Goal: Task Accomplishment & Management: Manage account settings

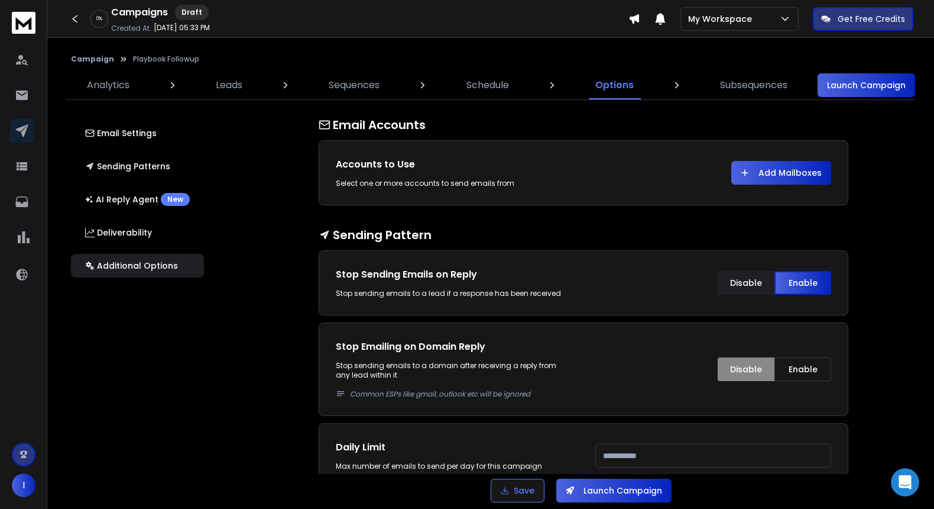
scroll to position [2021, 0]
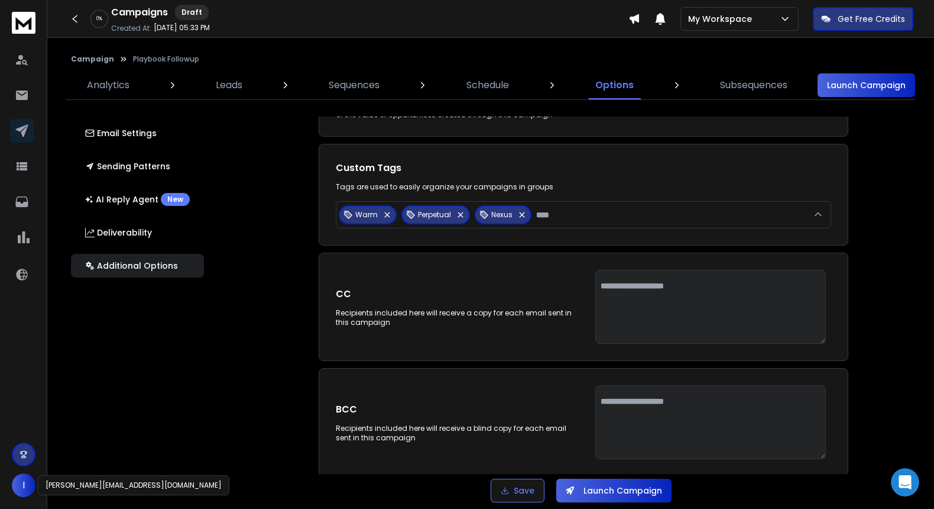
click at [22, 483] on span "I" at bounding box center [24, 485] width 24 height 24
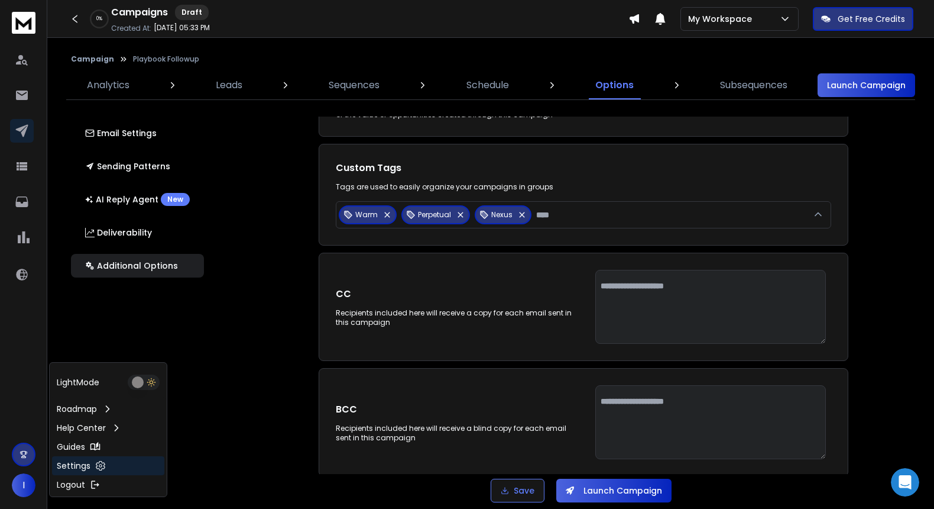
click at [88, 464] on p "Settings" at bounding box center [74, 466] width 34 height 12
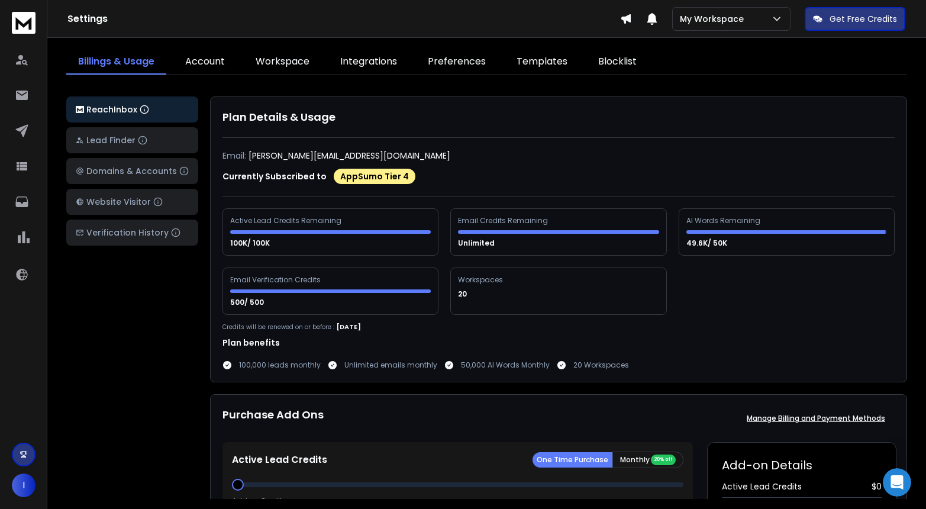
click at [124, 93] on div "ReachInbox Lead Finder Domains & Accounts Website Visitor Verification History …" at bounding box center [486, 292] width 840 height 414
click at [367, 54] on link "Integrations" at bounding box center [368, 62] width 80 height 25
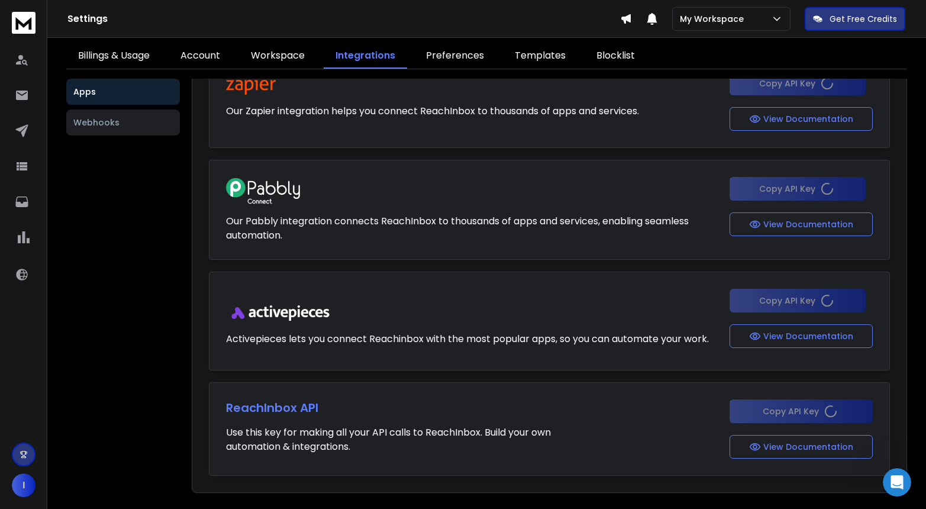
scroll to position [11, 0]
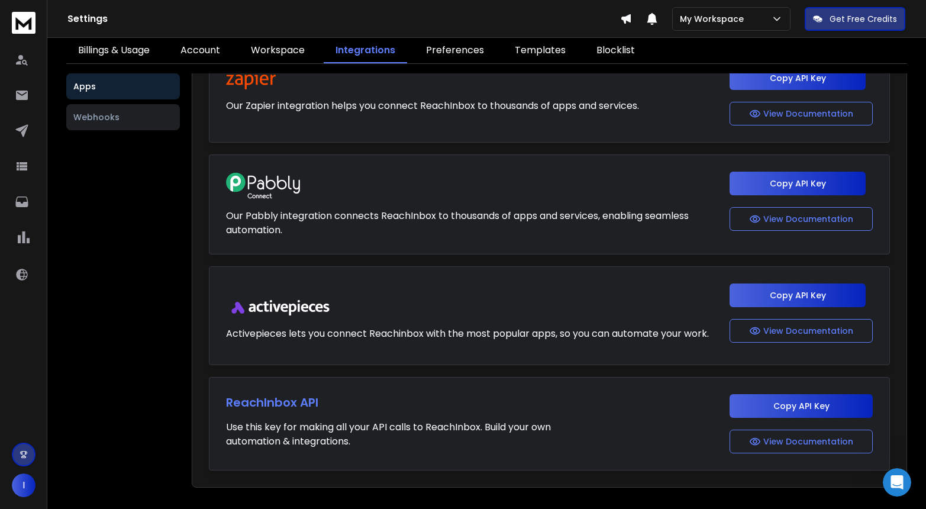
click at [794, 405] on button "Copy API Key" at bounding box center [800, 406] width 143 height 24
click at [28, 131] on icon at bounding box center [22, 131] width 14 height 14
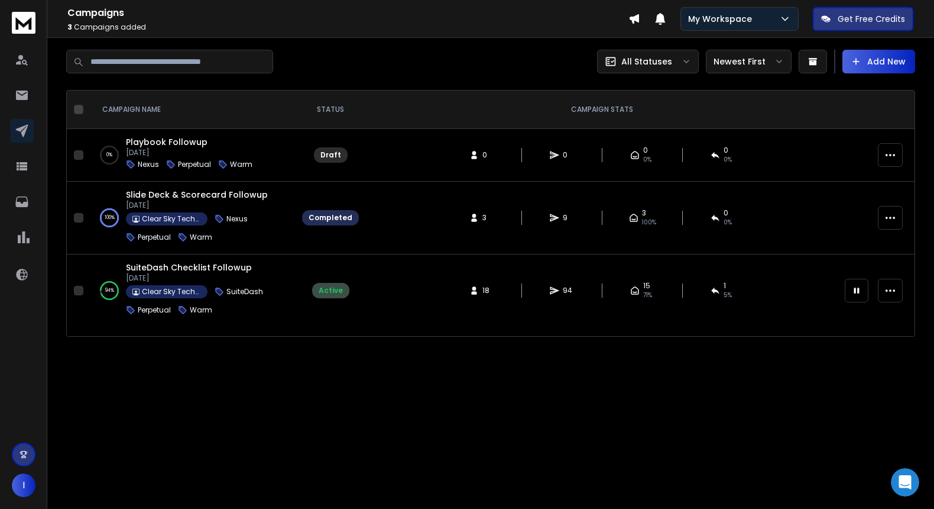
click at [780, 20] on div "My Workspace" at bounding box center [739, 19] width 103 height 12
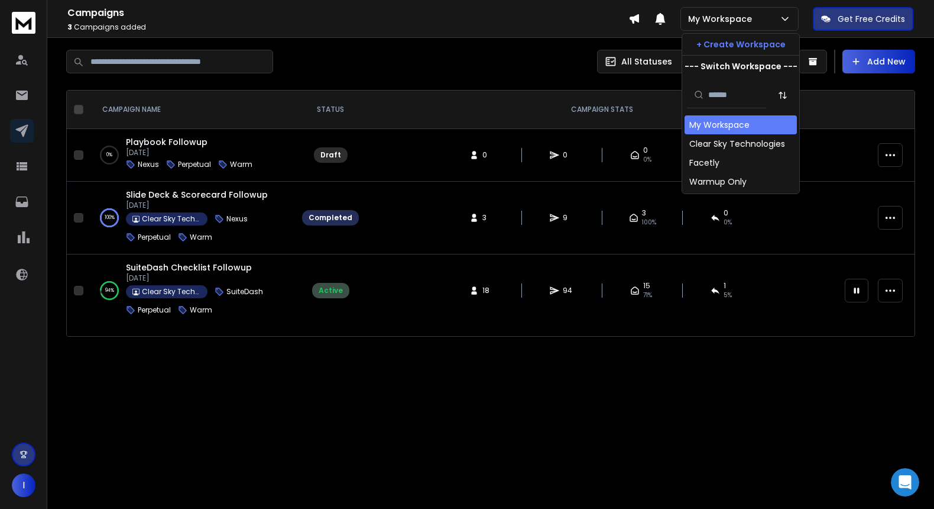
click at [243, 410] on div "Get only verified leads with our AI-powered Lead Finder, starting at $22/mo Try…" at bounding box center [467, 254] width 934 height 509
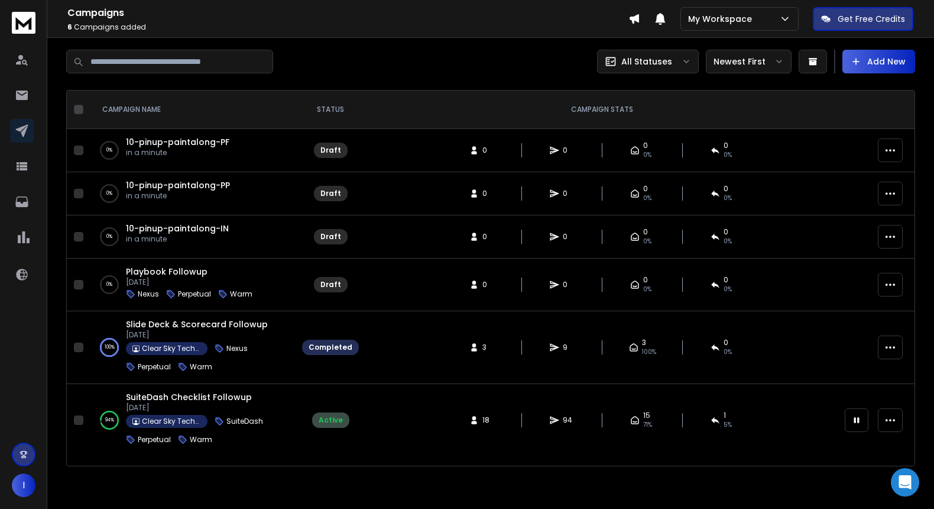
click at [174, 228] on span "10-pinup-paintalong-IN" at bounding box center [177, 228] width 103 height 12
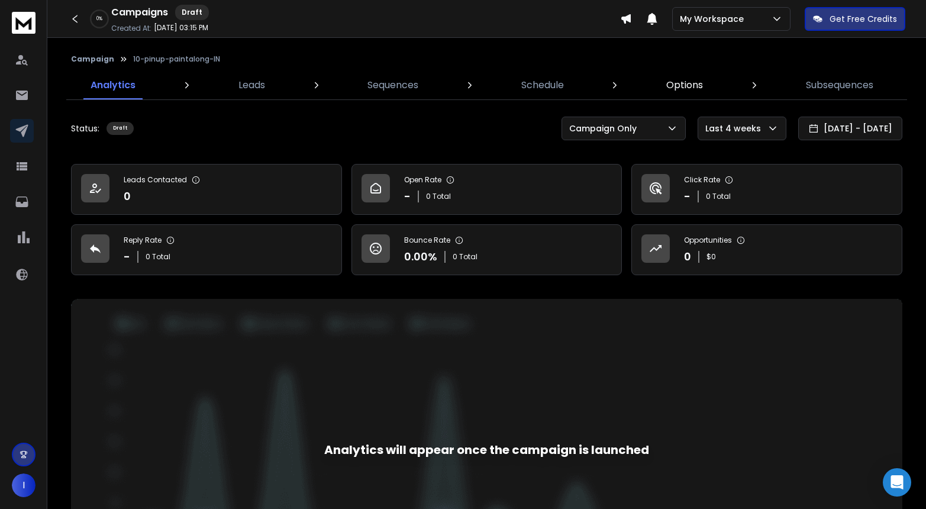
click at [685, 82] on p "Options" at bounding box center [684, 85] width 37 height 14
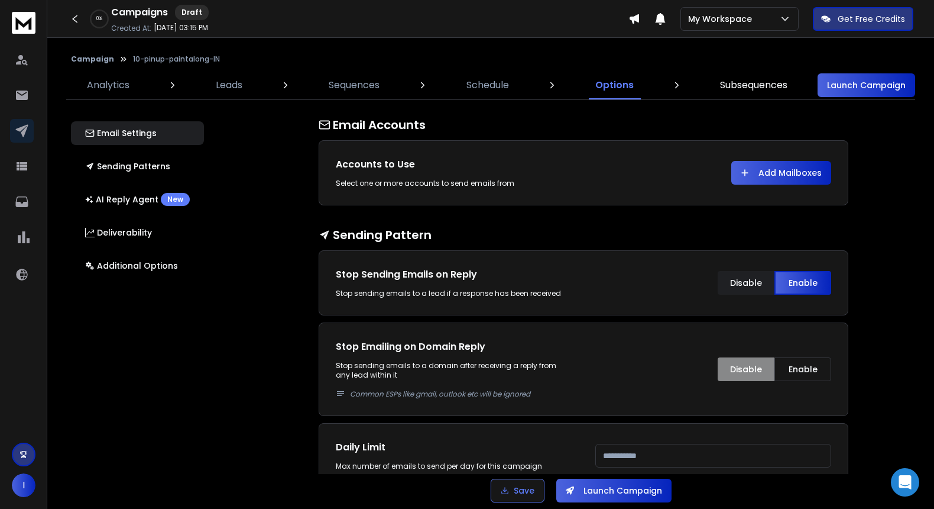
click at [757, 85] on p "Subsequences" at bounding box center [753, 85] width 67 height 14
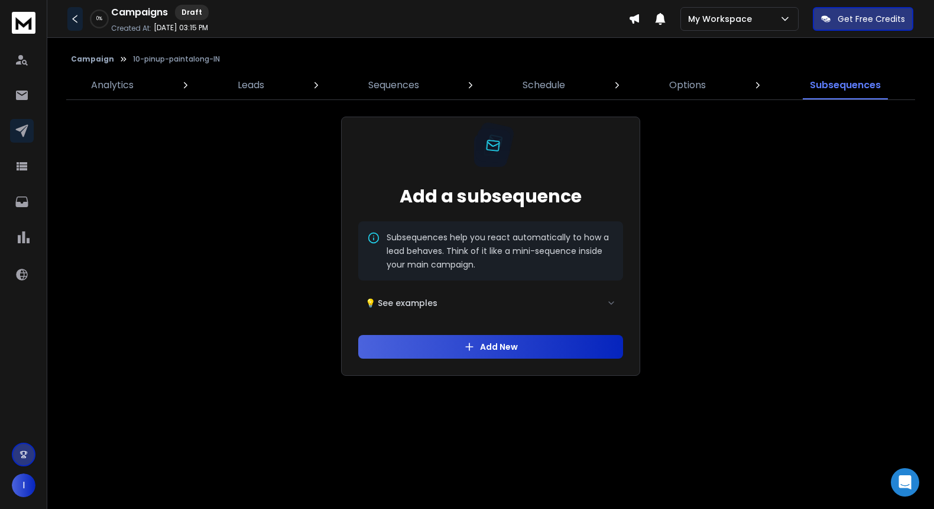
click at [75, 22] on icon at bounding box center [75, 19] width 11 height 11
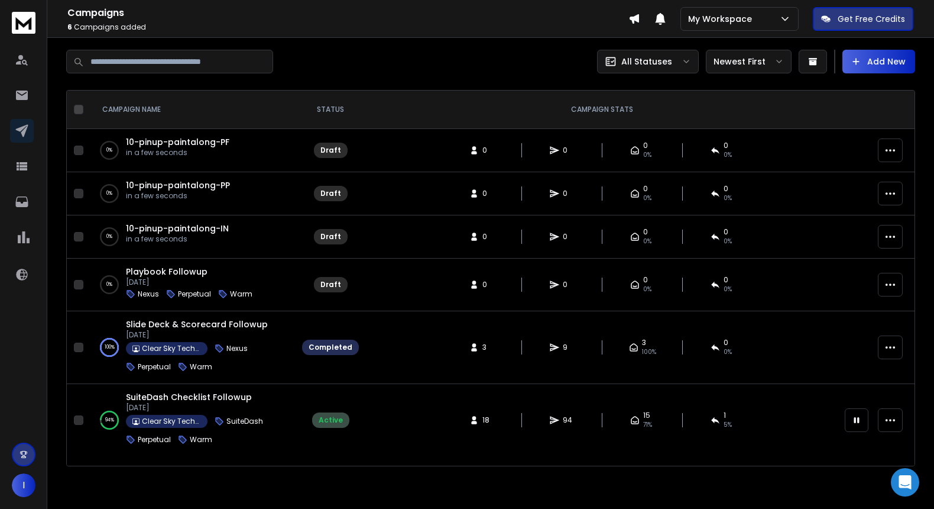
click at [416, 68] on div at bounding box center [278, 62] width 425 height 24
drag, startPoint x: 409, startPoint y: 69, endPoint x: 138, endPoint y: 98, distance: 271.9
click at [409, 69] on div at bounding box center [278, 62] width 425 height 24
click at [81, 238] on button "button" at bounding box center [78, 236] width 9 height 9
click at [79, 196] on button "button" at bounding box center [78, 193] width 9 height 9
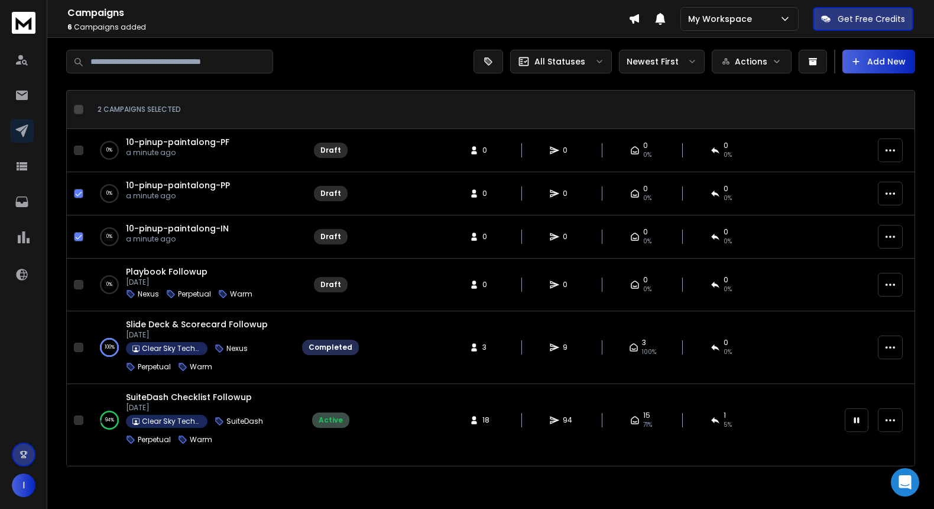
click at [82, 151] on button "button" at bounding box center [78, 149] width 9 height 9
click at [773, 59] on button "Actions" at bounding box center [752, 62] width 80 height 24
click at [744, 148] on p "Delete" at bounding box center [752, 145] width 27 height 12
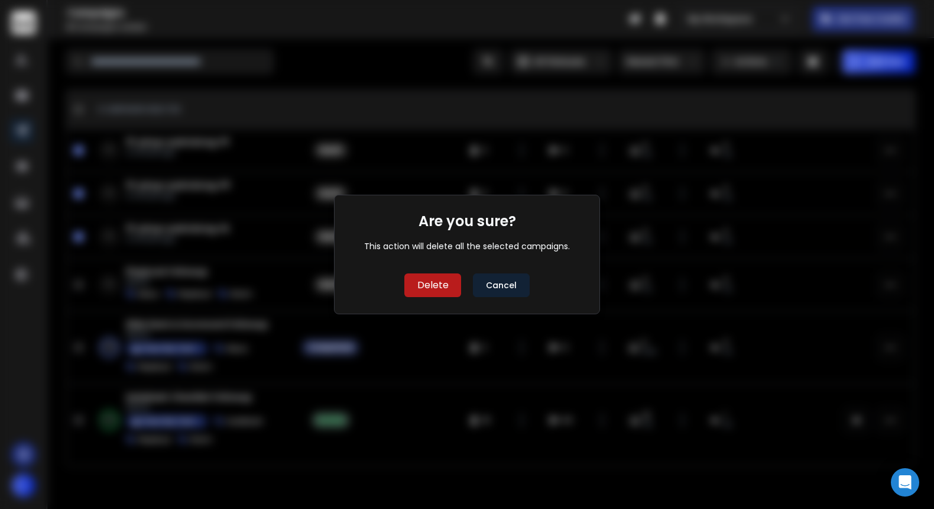
click at [431, 280] on p "delete" at bounding box center [433, 285] width 31 height 14
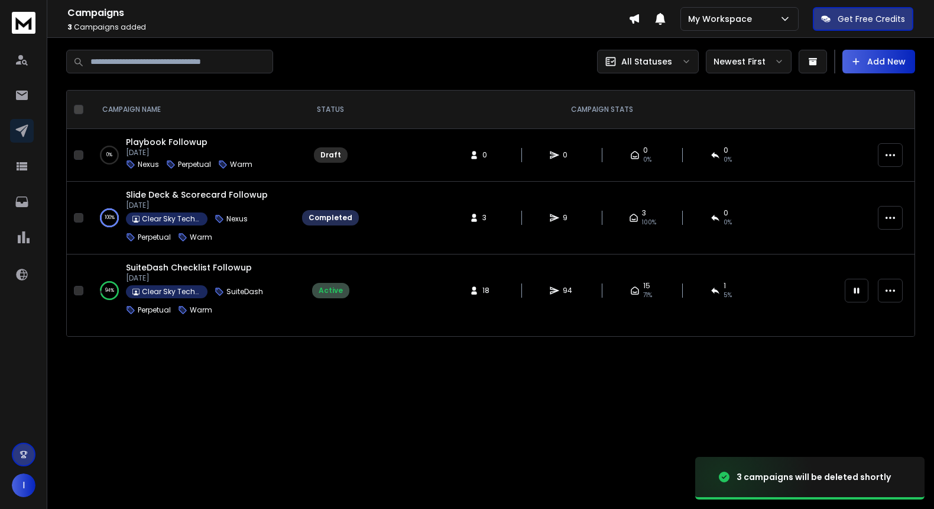
click at [376, 435] on div "Your warmest leads are on your site – Turn visits into conversations Reach Out …" at bounding box center [467, 254] width 934 height 509
click at [27, 90] on icon at bounding box center [22, 95] width 14 height 14
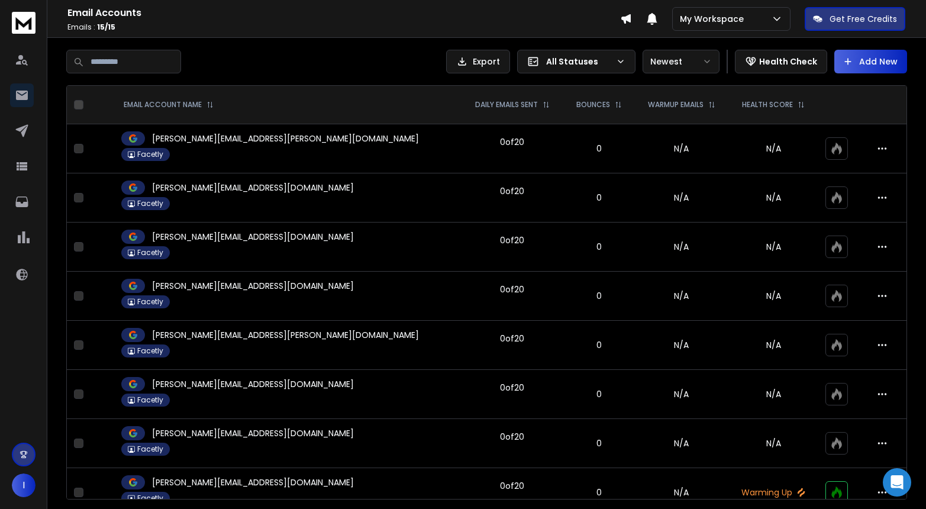
click at [339, 59] on div at bounding box center [252, 62] width 373 height 24
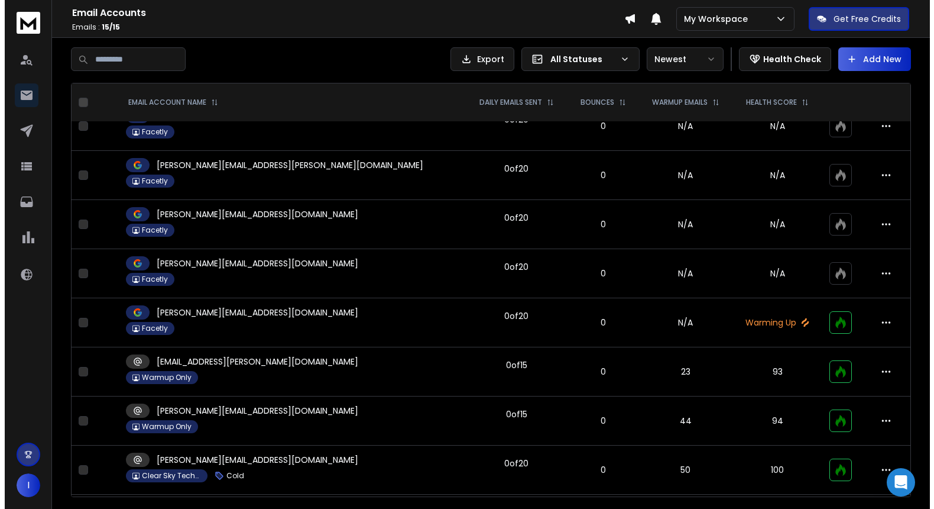
scroll to position [237, 0]
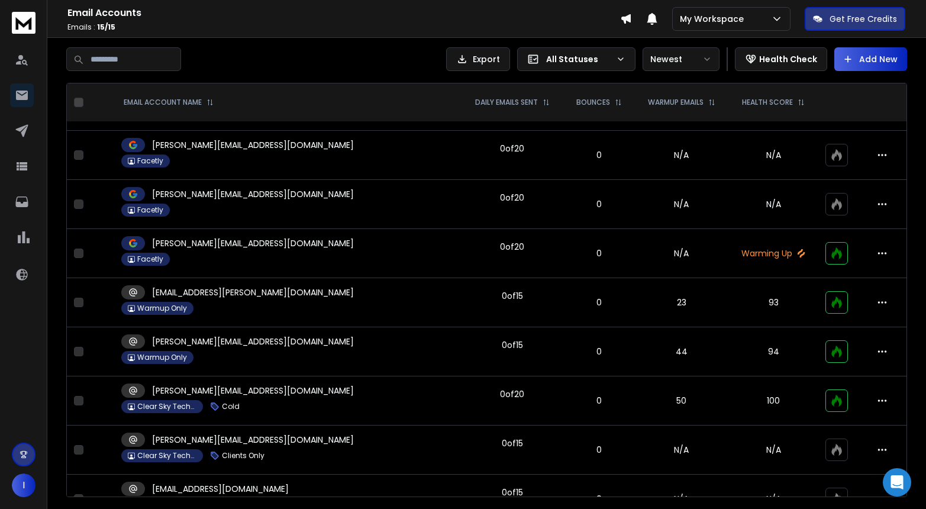
click at [201, 240] on p "[PERSON_NAME][EMAIL_ADDRESS][DOMAIN_NAME]" at bounding box center [253, 243] width 202 height 12
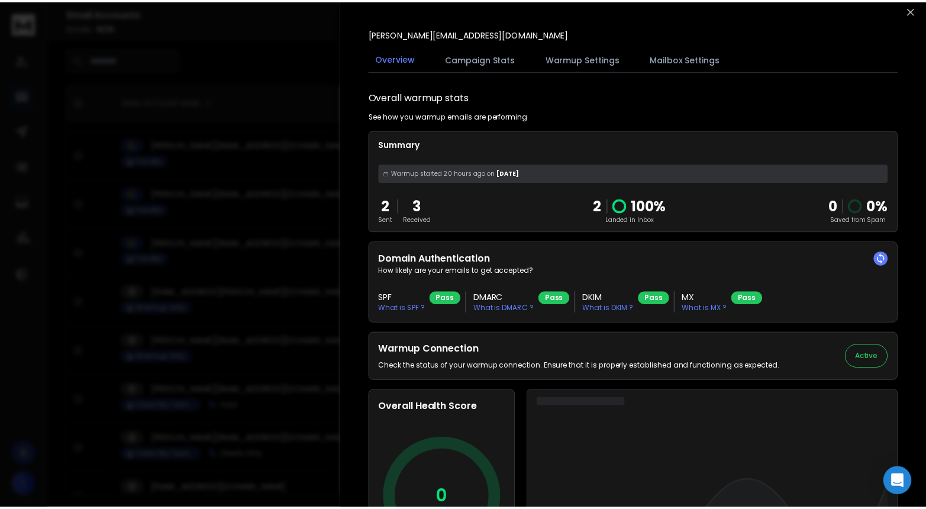
scroll to position [0, 0]
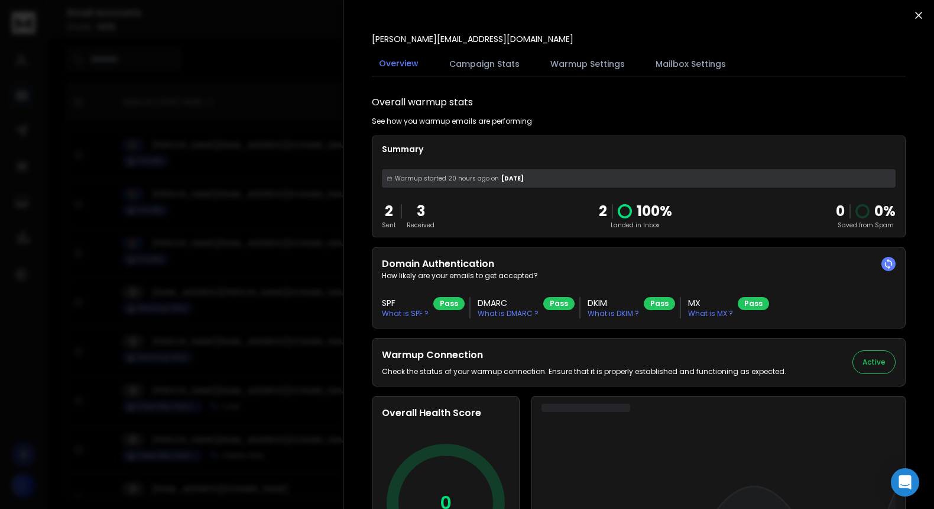
click at [917, 14] on icon "button" at bounding box center [919, 15] width 6 height 6
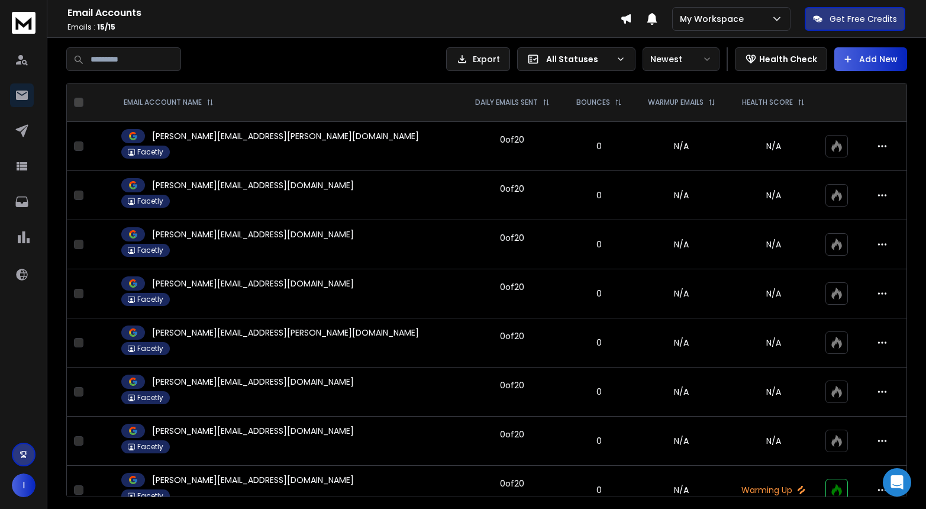
click at [310, 61] on div at bounding box center [252, 59] width 373 height 24
click at [316, 58] on div at bounding box center [252, 59] width 373 height 24
click at [26, 128] on icon at bounding box center [21, 130] width 12 height 12
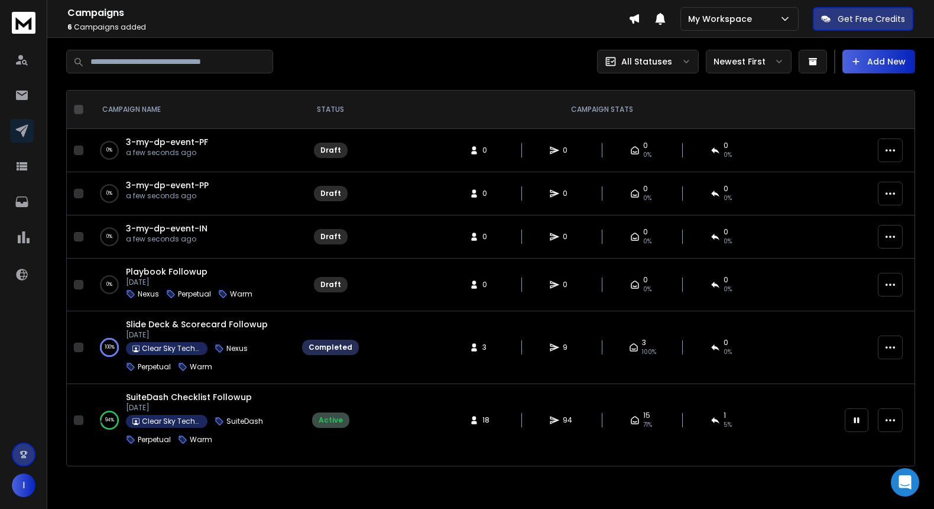
click at [181, 139] on span "3-my-dp-event-PF" at bounding box center [167, 142] width 82 height 12
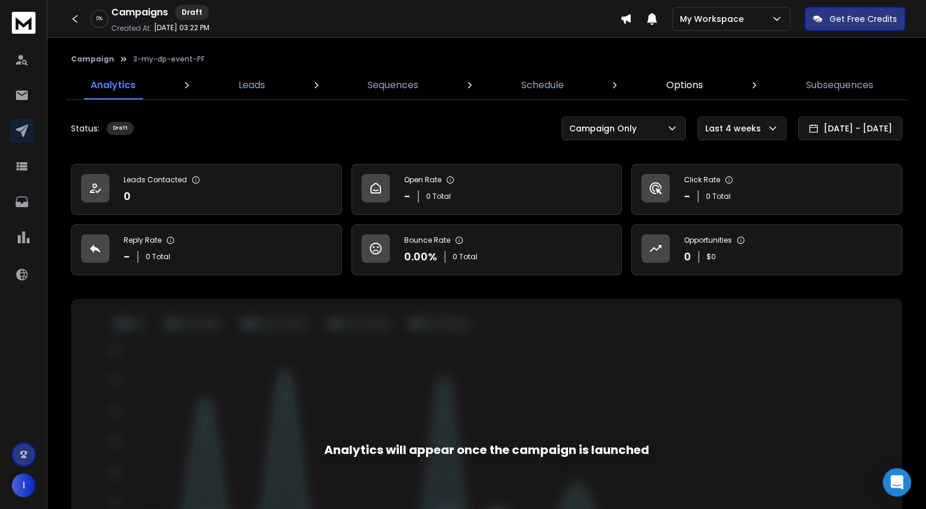
click at [680, 82] on p "Options" at bounding box center [684, 85] width 37 height 14
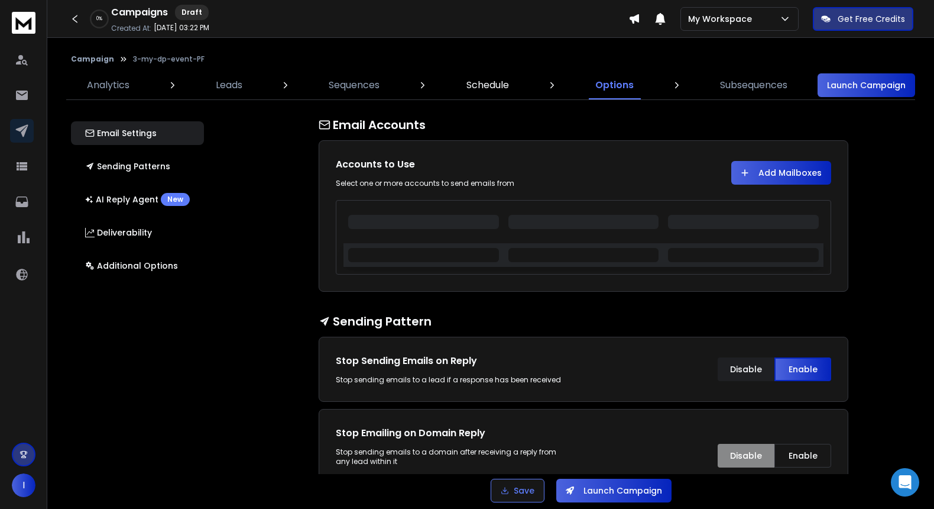
click at [488, 82] on p "Schedule" at bounding box center [488, 85] width 43 height 14
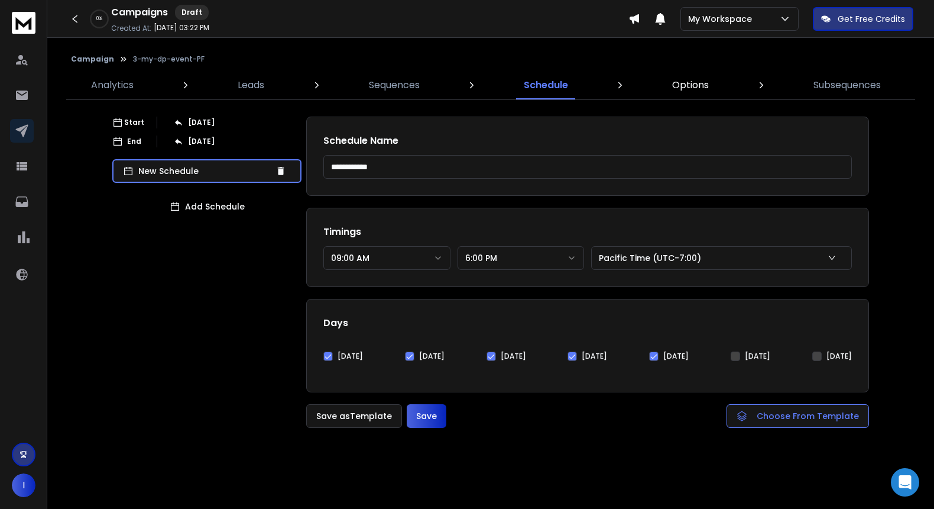
click at [702, 83] on p "Options" at bounding box center [690, 85] width 37 height 14
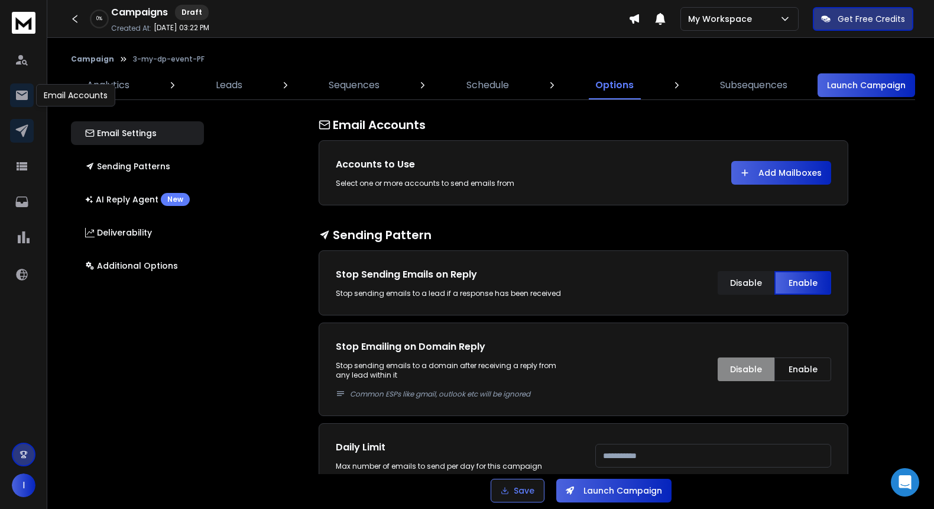
click at [20, 95] on icon at bounding box center [22, 94] width 12 height 9
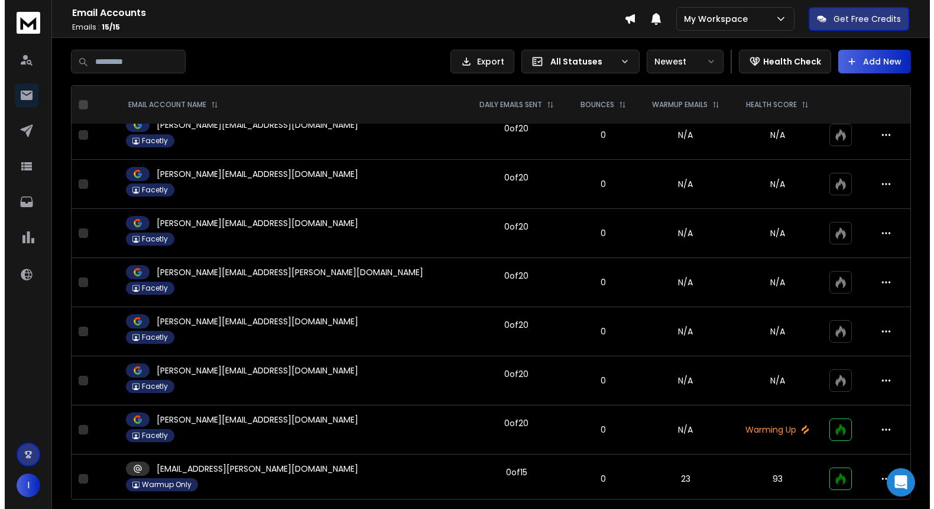
scroll to position [59, 0]
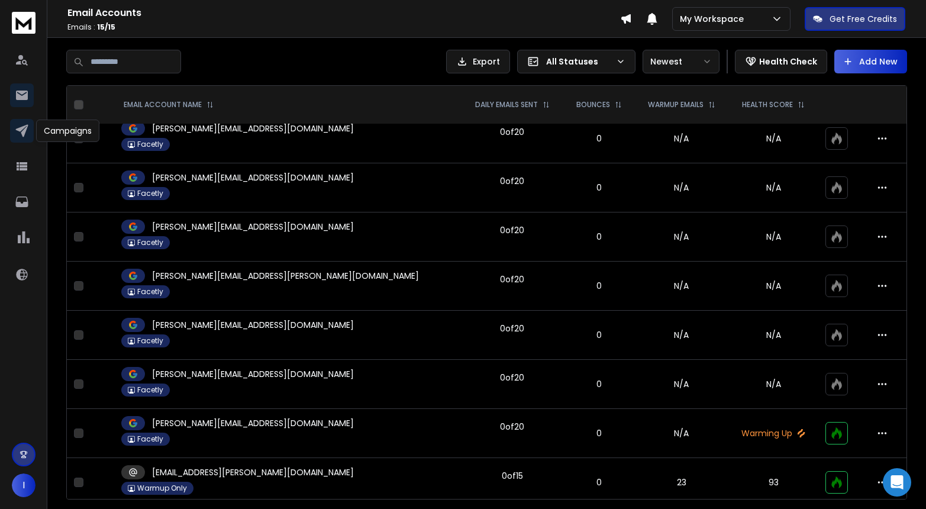
click at [20, 119] on link at bounding box center [22, 131] width 24 height 24
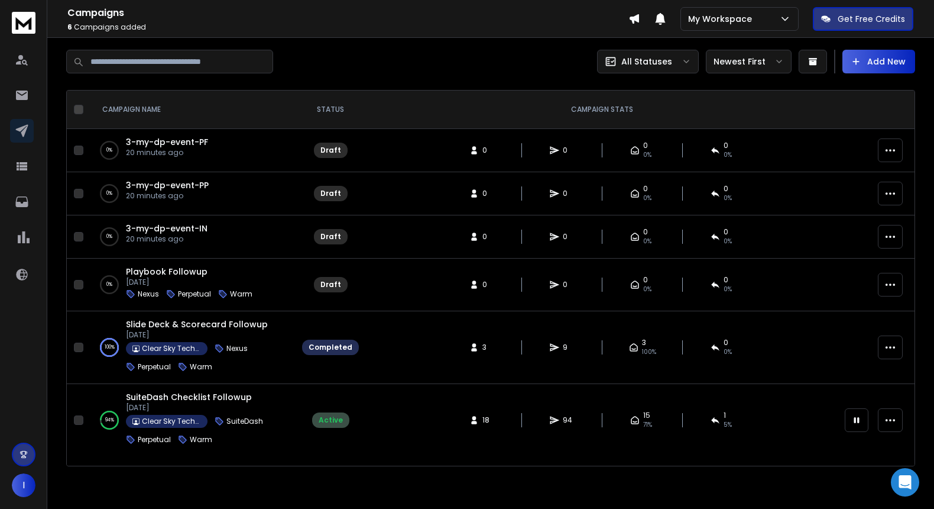
click at [77, 232] on button "button" at bounding box center [78, 236] width 9 height 9
click at [80, 191] on button "button" at bounding box center [78, 193] width 9 height 9
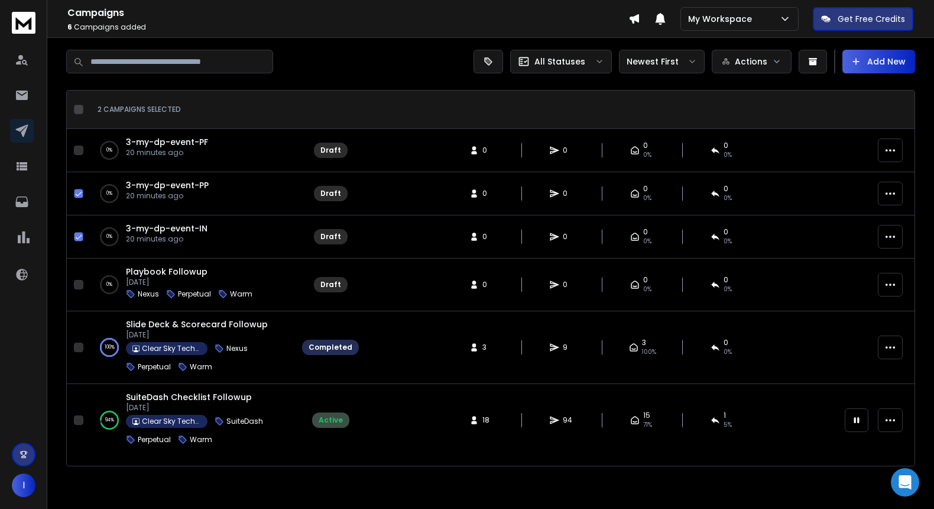
click at [80, 145] on td at bounding box center [77, 150] width 21 height 43
click at [79, 151] on button "button" at bounding box center [78, 149] width 9 height 9
click at [769, 58] on button "Actions" at bounding box center [752, 62] width 80 height 24
click at [739, 144] on div "Delete" at bounding box center [745, 145] width 43 height 12
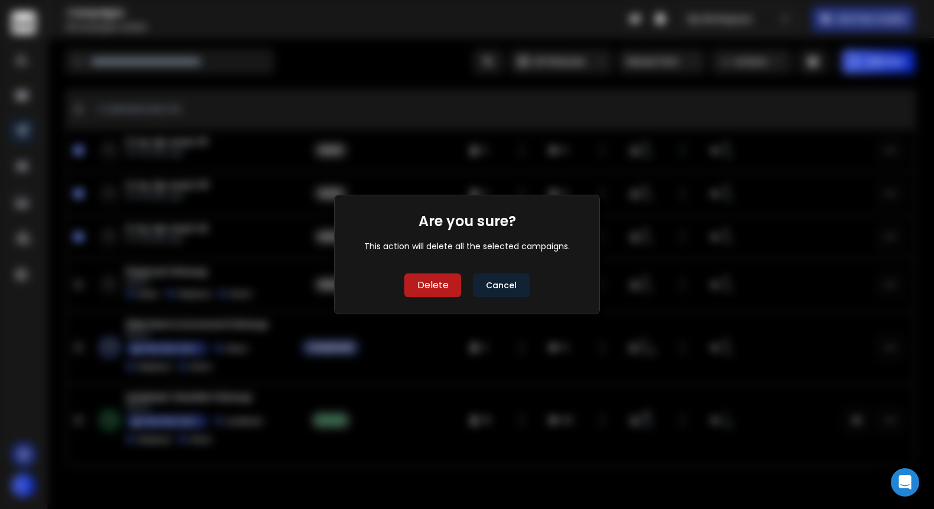
click at [429, 286] on p "delete" at bounding box center [433, 285] width 31 height 14
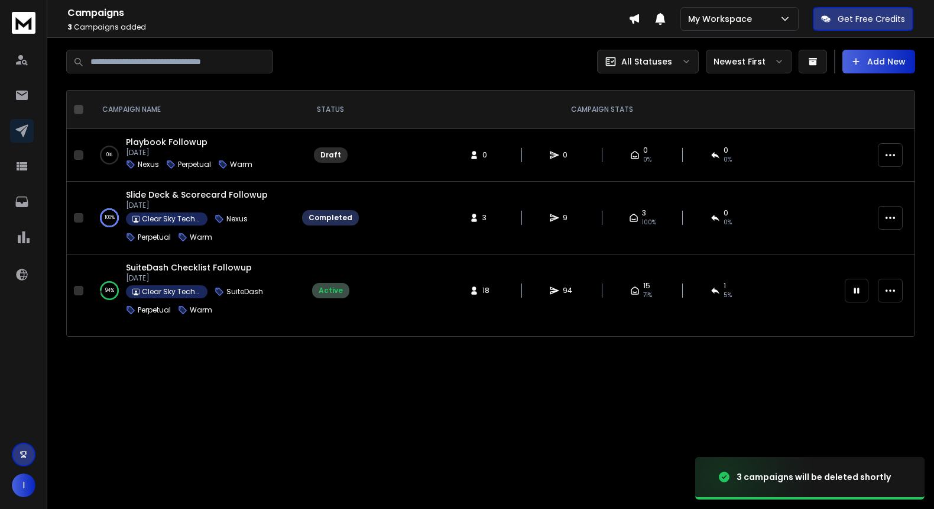
click at [242, 434] on div "Your warmest leads are on your site – Turn visits into conversations Reach Out …" at bounding box center [467, 254] width 934 height 509
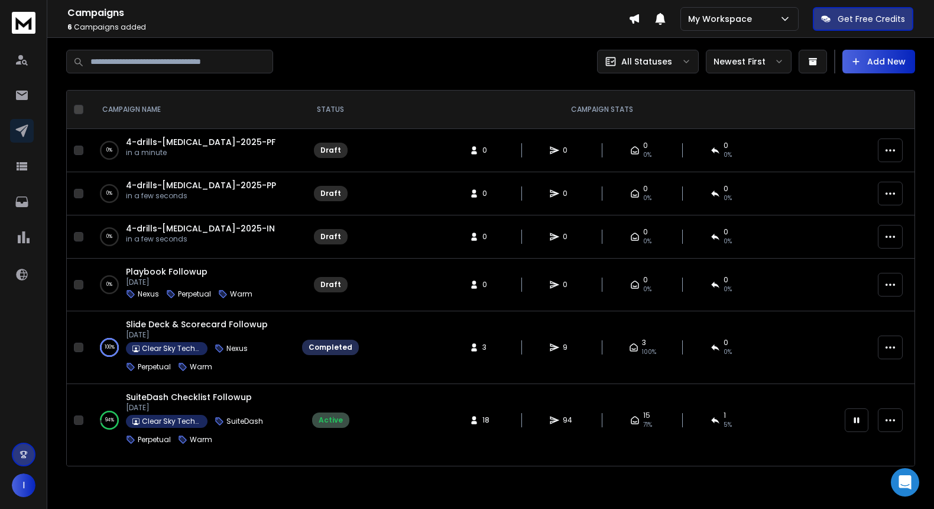
click at [146, 151] on p "in a minute" at bounding box center [201, 152] width 150 height 9
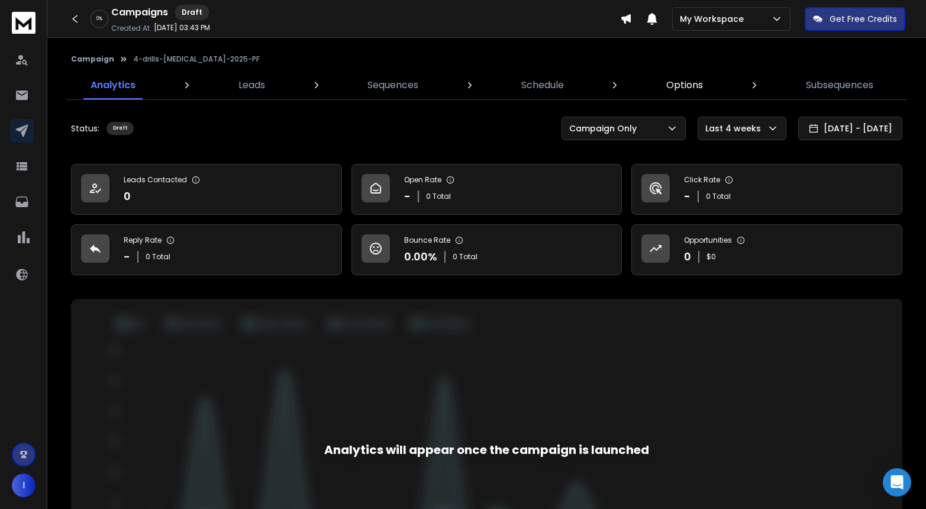
click at [680, 83] on p "Options" at bounding box center [684, 85] width 37 height 14
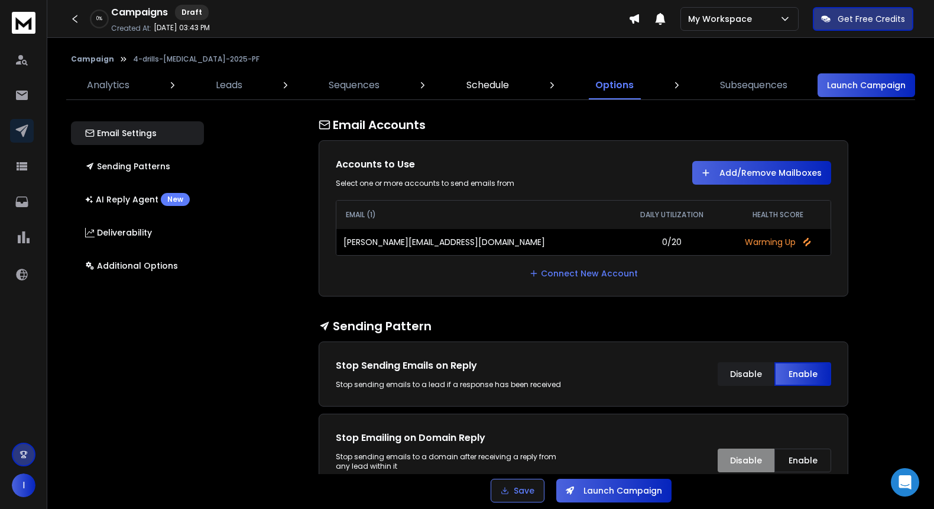
click at [500, 88] on p "Schedule" at bounding box center [488, 85] width 43 height 14
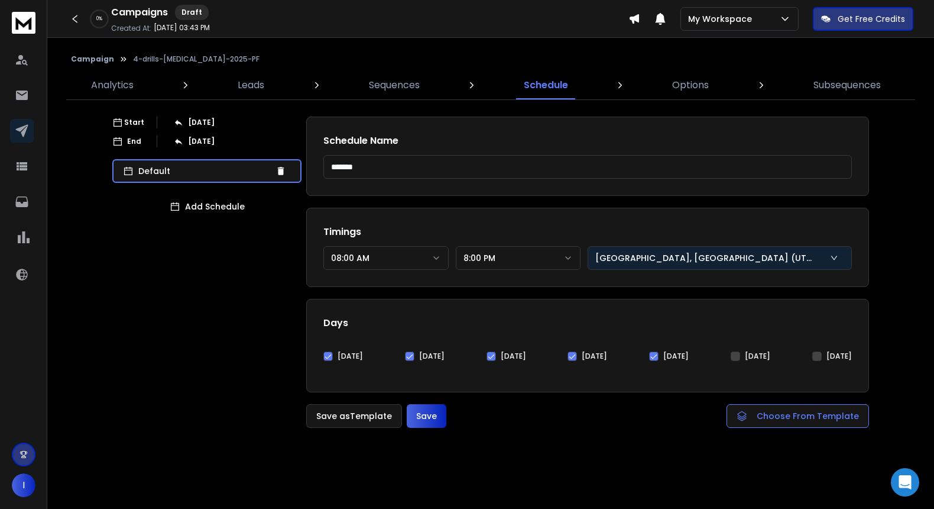
click at [837, 254] on icon "button" at bounding box center [834, 258] width 20 height 8
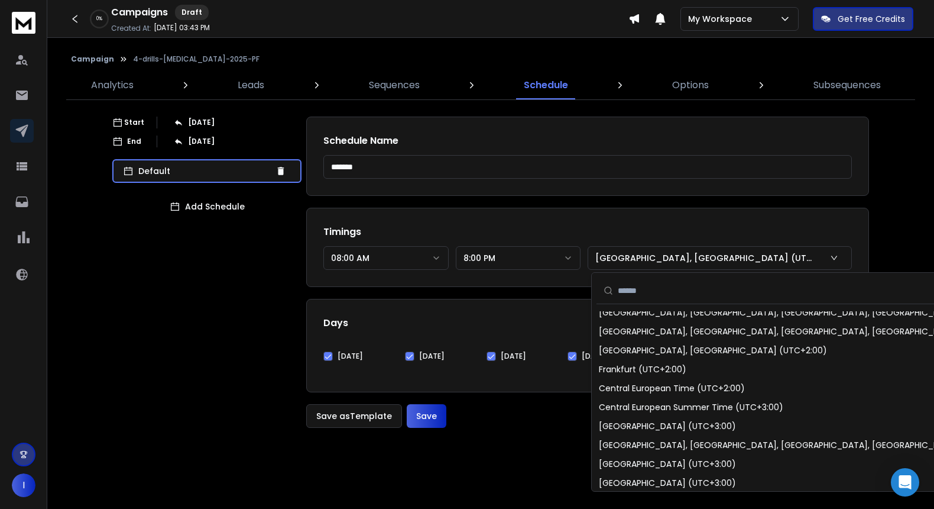
scroll to position [651, 0]
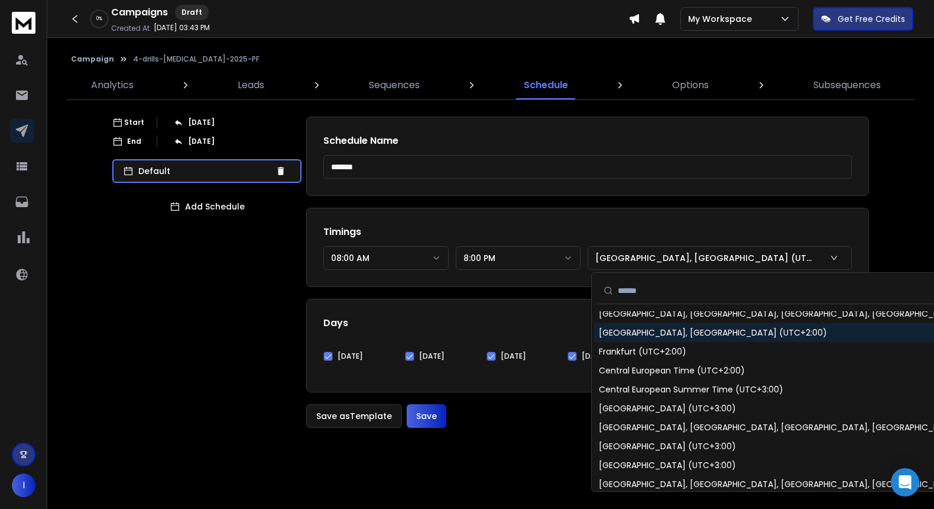
click at [905, 325] on div "Start [DATE] End [DATE] Default Add Schedule Schedule Name ******* Timings 08:0…" at bounding box center [490, 272] width 849 height 321
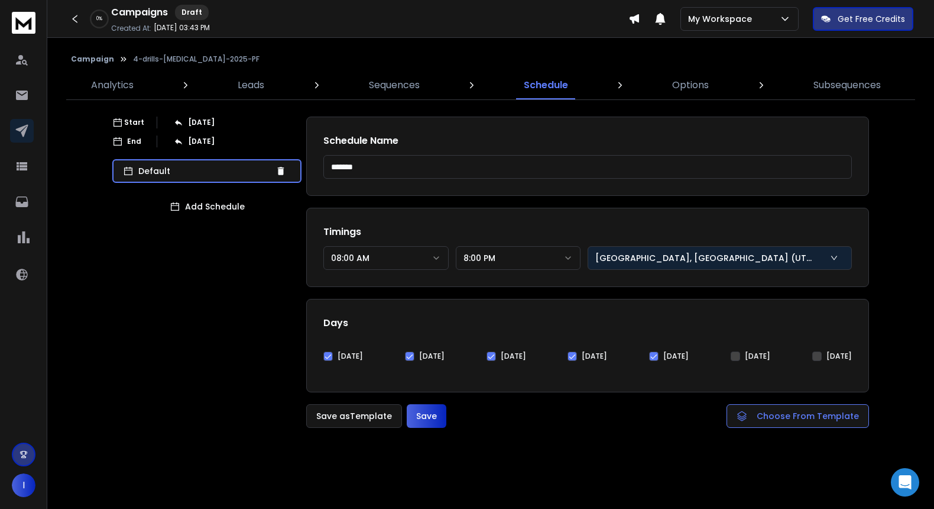
click at [804, 255] on div "[GEOGRAPHIC_DATA], [GEOGRAPHIC_DATA] (UTC-11:00)" at bounding box center [708, 258] width 224 height 12
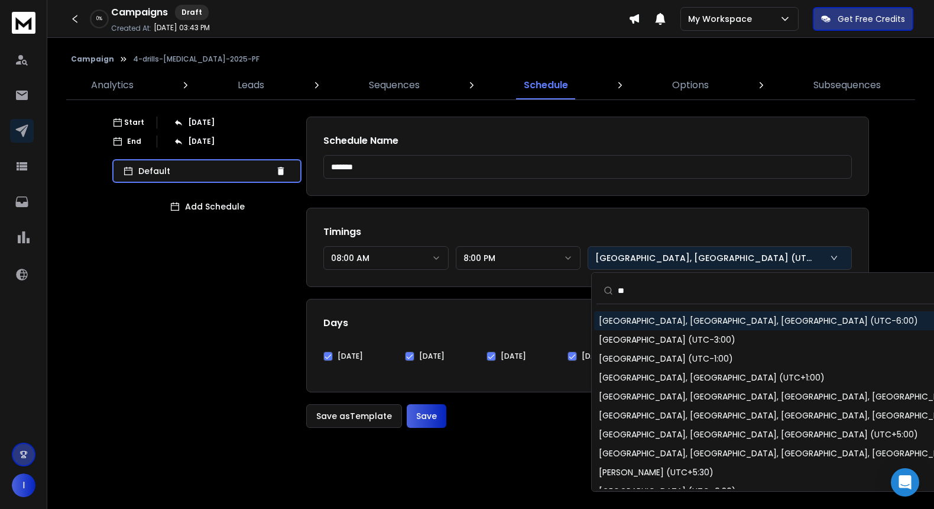
type input "*"
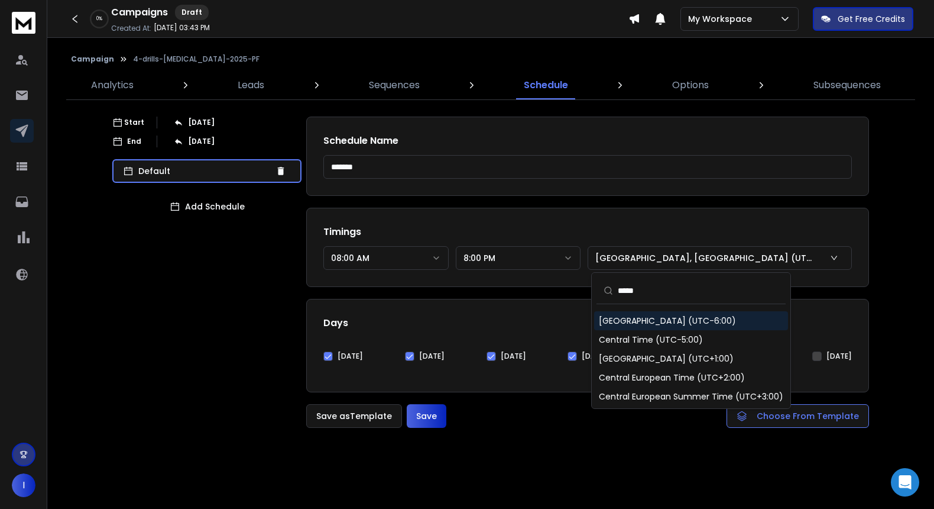
type input "*****"
click at [898, 280] on div "Start [DATE] End [DATE] Default Add Schedule Schedule Name ******* Timings 08:0…" at bounding box center [490, 272] width 849 height 321
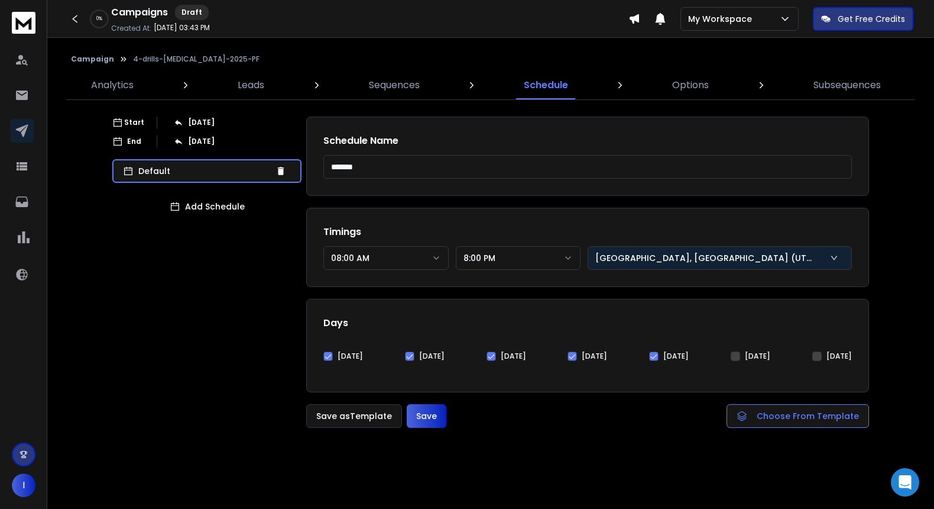
click at [808, 253] on div "Midway Island, Samoa (UTC-11:00)" at bounding box center [708, 258] width 224 height 12
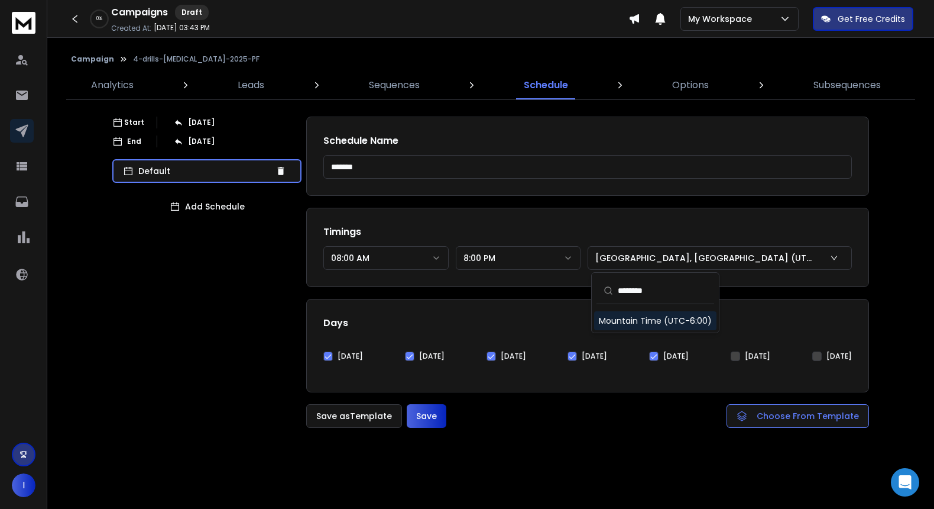
type input "********"
click at [687, 322] on div "Mountain Time (UTC-6:00)" at bounding box center [655, 321] width 113 height 12
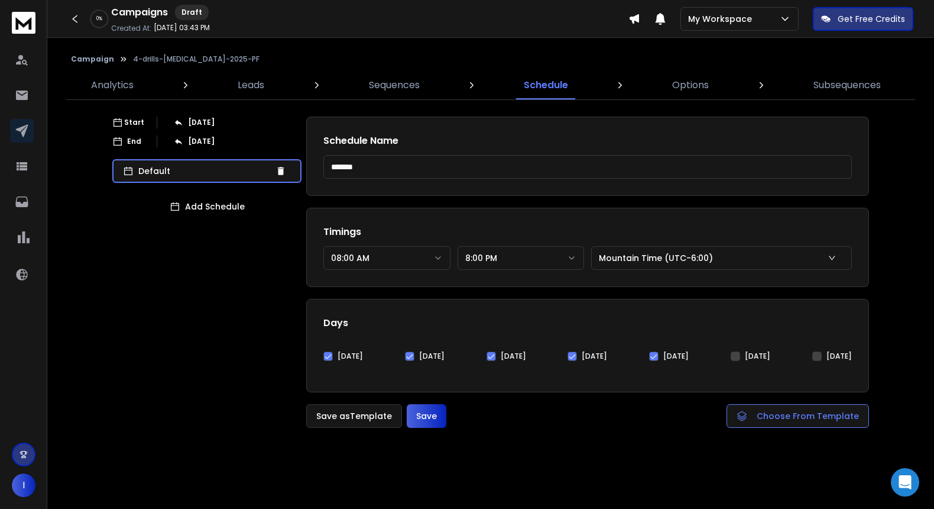
click at [901, 315] on div "Start Thu Aug 14 2025 End Wed Aug 14 2030 Default Add Schedule Schedule Name **…" at bounding box center [490, 272] width 849 height 321
click at [160, 368] on div "Start Thu Aug 14 2025 End Wed Aug 14 2030 Default Add Schedule Schedule Name **…" at bounding box center [490, 272] width 757 height 311
click at [74, 18] on icon at bounding box center [75, 19] width 11 height 11
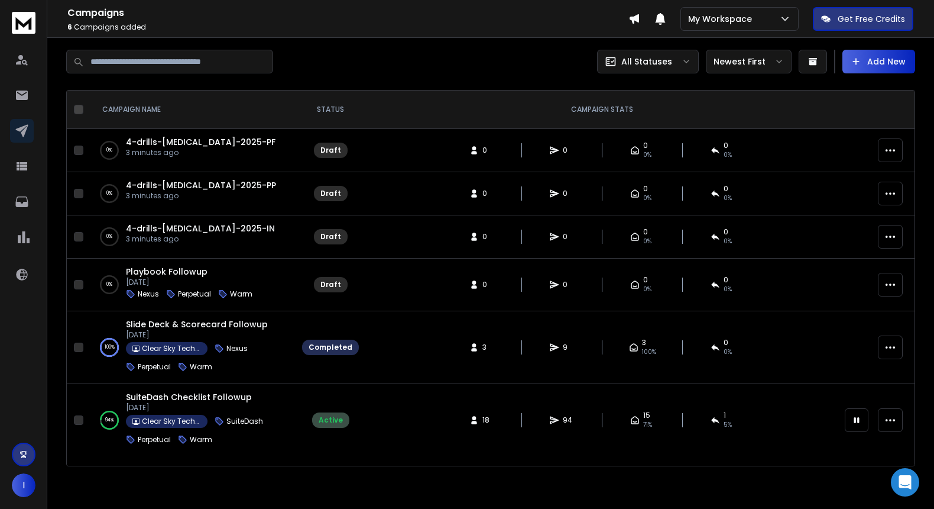
click at [27, 393] on div "I" at bounding box center [23, 254] width 47 height 509
click at [535, 490] on div "Your warmest leads are on your site – Turn visits into conversations Reach Out …" at bounding box center [467, 254] width 934 height 509
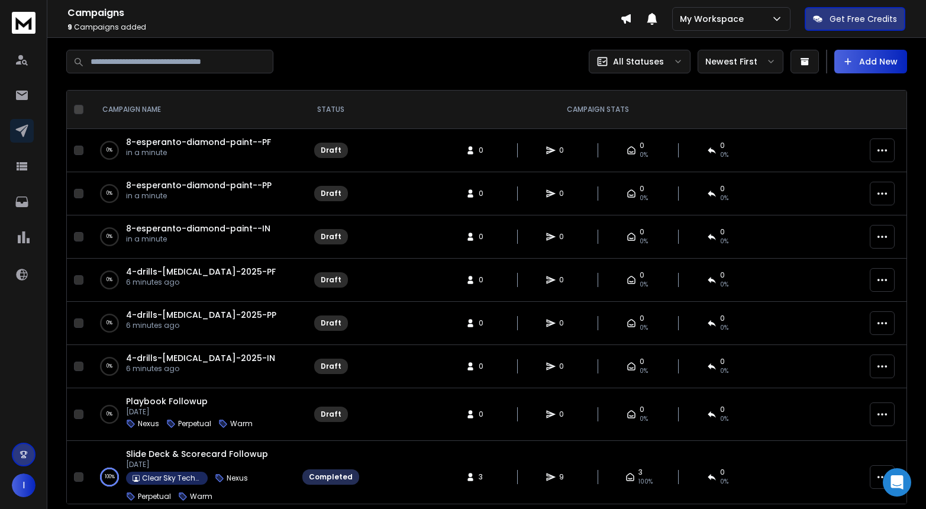
click at [219, 232] on span "8-esperanto-diamond-paint--IN" at bounding box center [198, 228] width 144 height 12
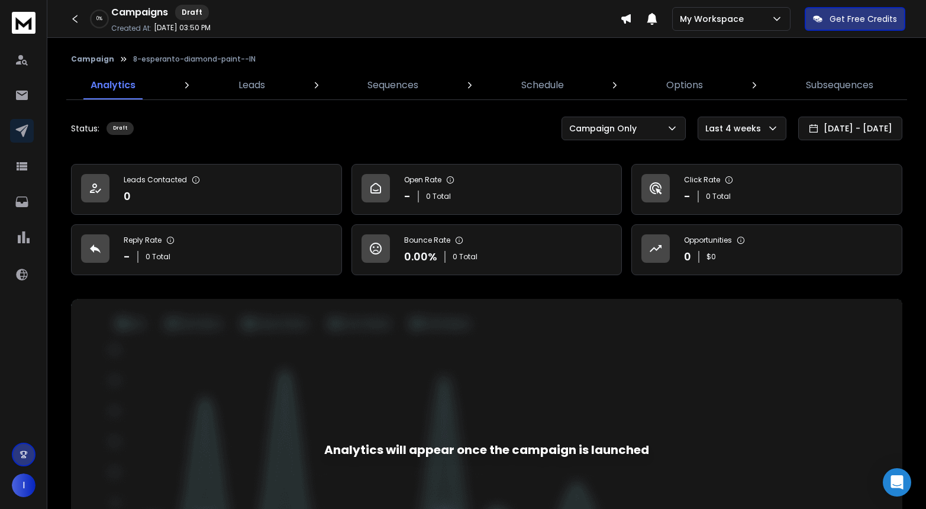
click at [296, 133] on div "Status: Draft Campaign Only Last 4 weeks 17 Jul 2025 - 15 Aug 2025" at bounding box center [486, 129] width 831 height 24
click at [523, 89] on p "Schedule" at bounding box center [542, 85] width 43 height 14
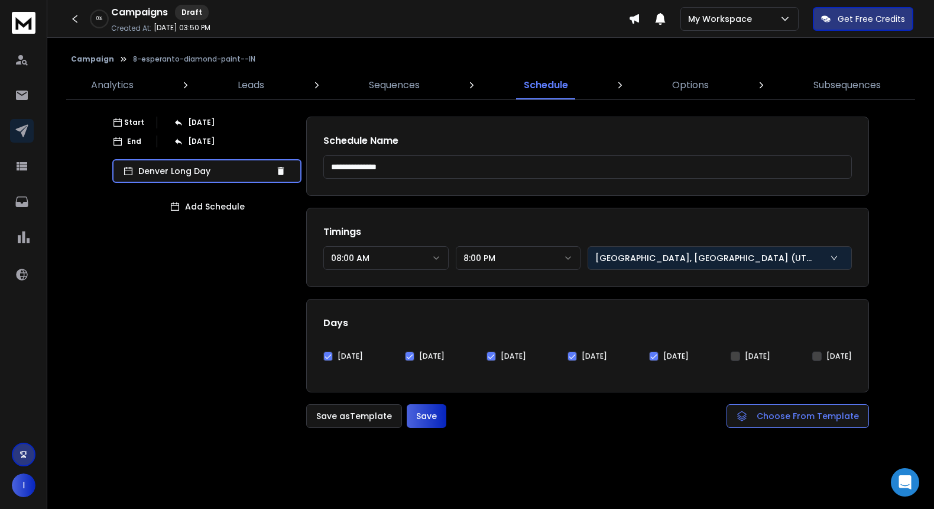
click at [845, 254] on button "[GEOGRAPHIC_DATA], [GEOGRAPHIC_DATA] (UTC-11:00)" at bounding box center [720, 258] width 264 height 24
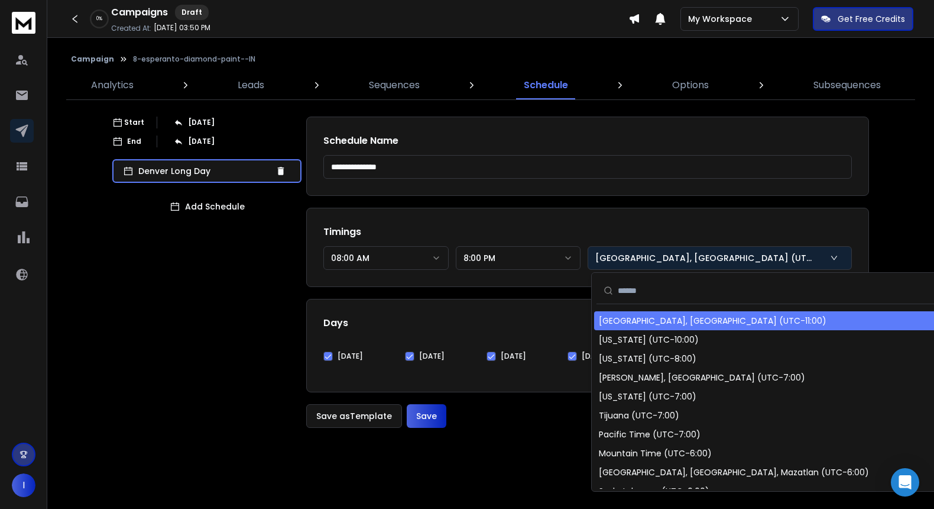
click at [845, 254] on button "[GEOGRAPHIC_DATA], [GEOGRAPHIC_DATA] (UTC-11:00)" at bounding box center [720, 258] width 264 height 24
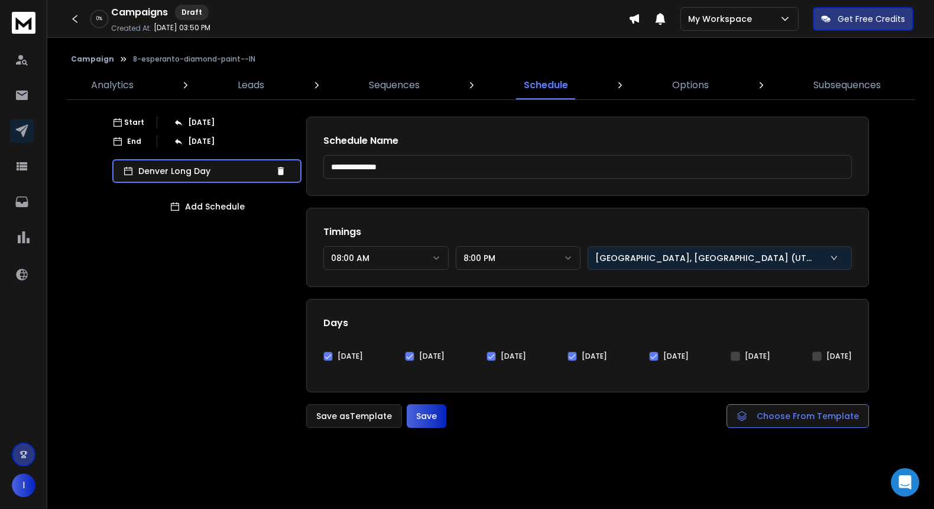
click at [845, 254] on button "[GEOGRAPHIC_DATA], [GEOGRAPHIC_DATA] (UTC-11:00)" at bounding box center [720, 258] width 264 height 24
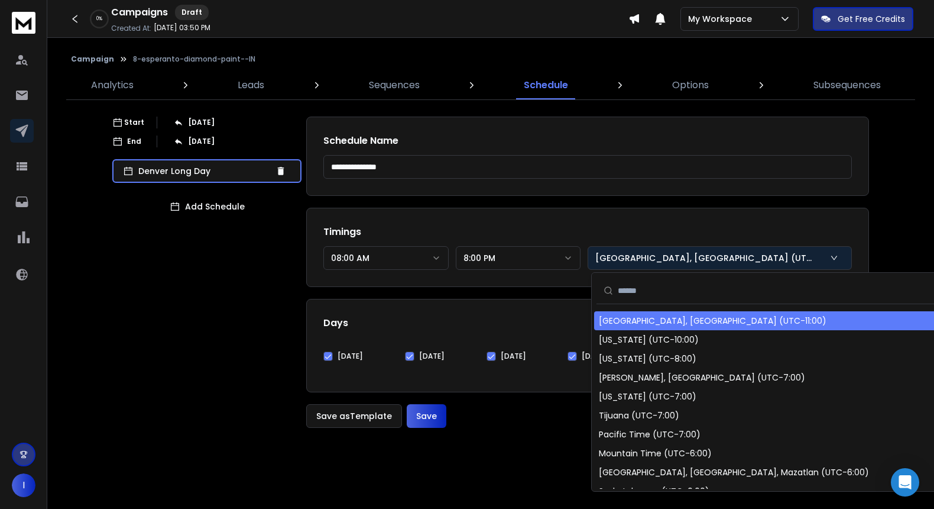
click at [845, 254] on button "[GEOGRAPHIC_DATA], [GEOGRAPHIC_DATA] (UTC-11:00)" at bounding box center [720, 258] width 264 height 24
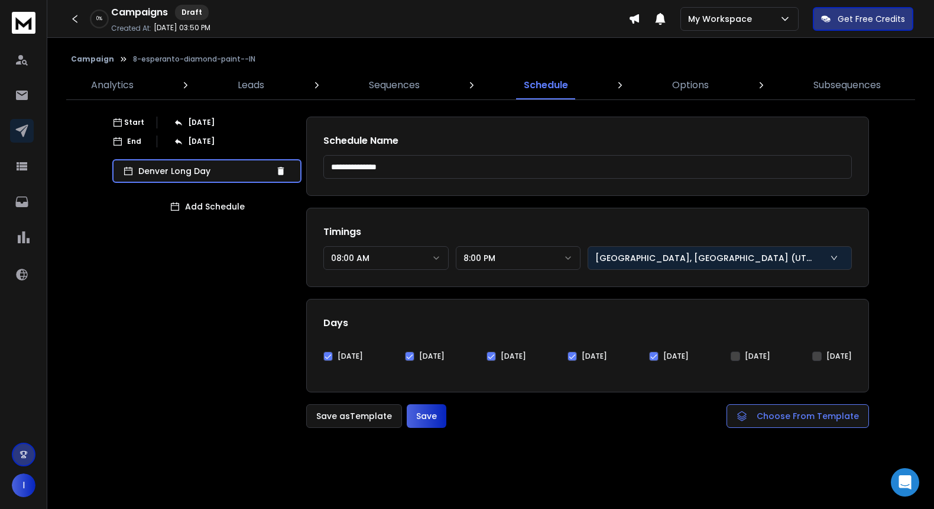
click at [845, 254] on button "[GEOGRAPHIC_DATA], [GEOGRAPHIC_DATA] (UTC-11:00)" at bounding box center [720, 258] width 264 height 24
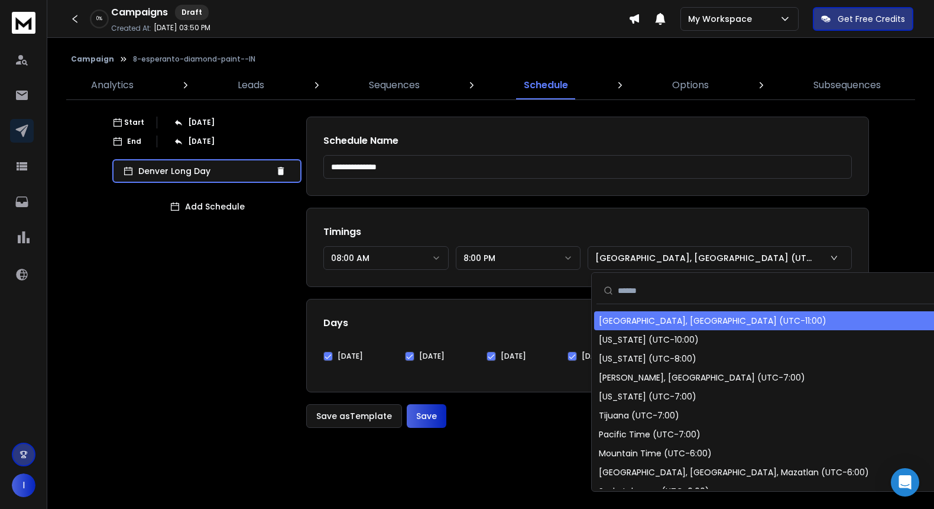
click at [892, 284] on div "**********" at bounding box center [490, 272] width 849 height 321
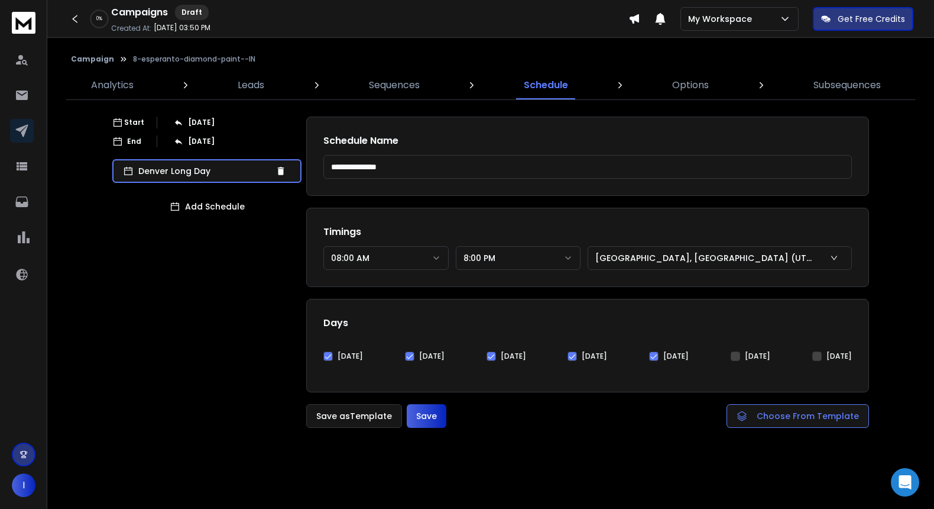
click at [879, 322] on div "**********" at bounding box center [490, 272] width 849 height 321
click at [28, 93] on icon at bounding box center [22, 95] width 14 height 14
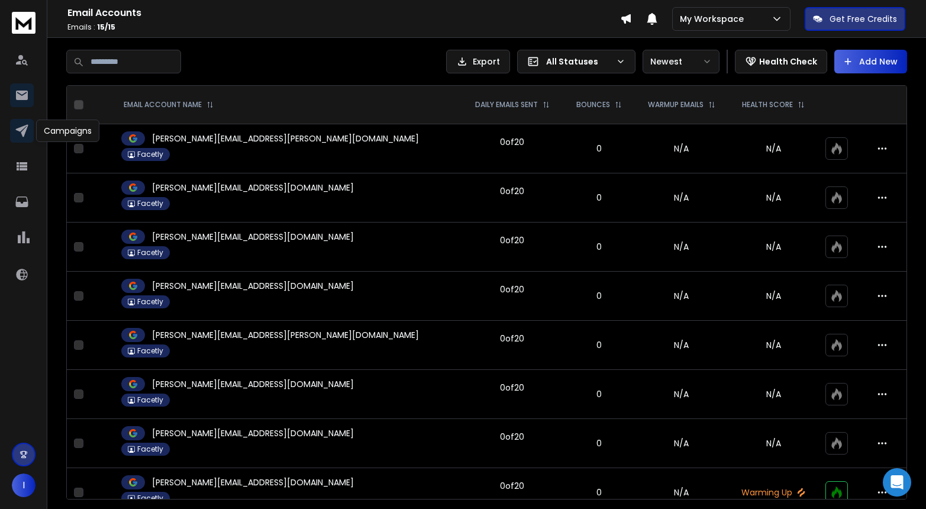
click at [30, 131] on link at bounding box center [22, 131] width 24 height 24
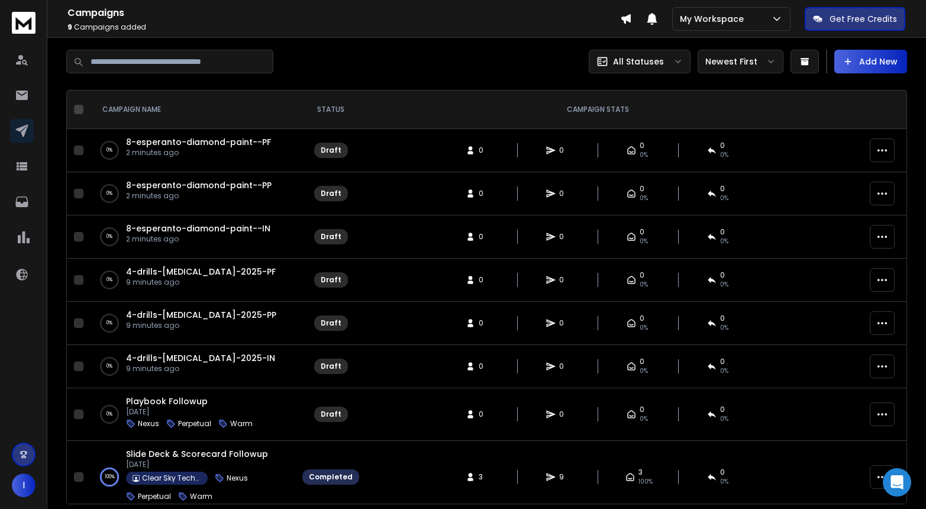
click at [77, 368] on button "button" at bounding box center [78, 365] width 9 height 9
click at [81, 322] on button "button" at bounding box center [78, 322] width 9 height 9
click at [77, 277] on button "button" at bounding box center [78, 279] width 9 height 9
click at [80, 237] on button "button" at bounding box center [78, 236] width 9 height 9
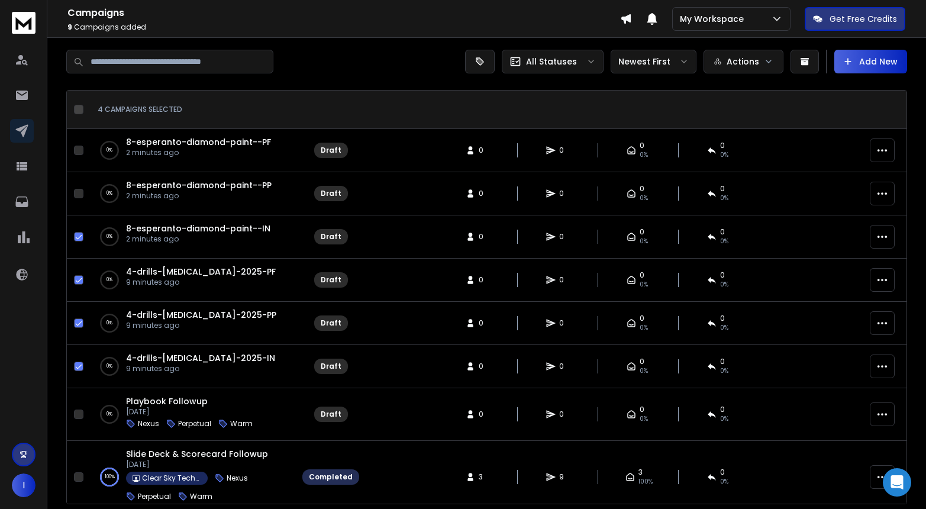
click at [79, 195] on button "button" at bounding box center [78, 193] width 9 height 9
click at [79, 153] on button "button" at bounding box center [78, 149] width 9 height 9
click at [746, 54] on button "Actions" at bounding box center [743, 62] width 80 height 24
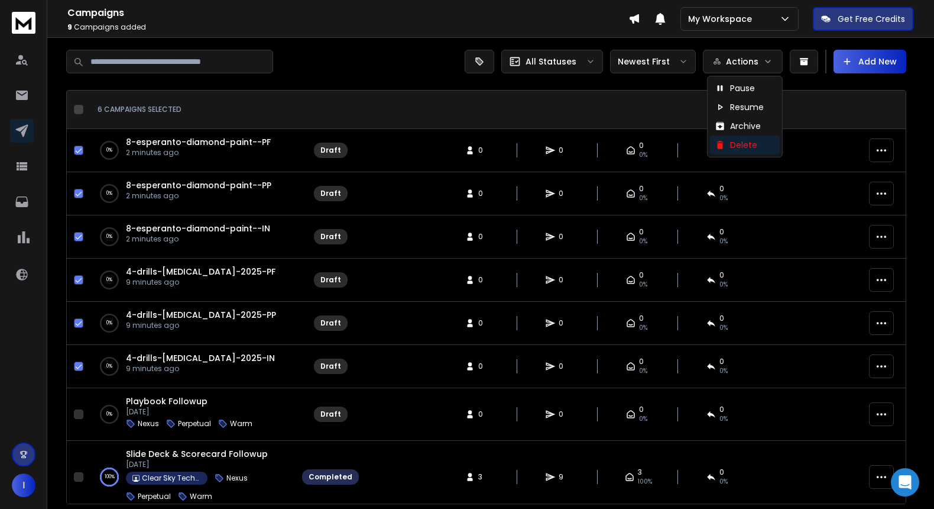
click at [731, 140] on p "Delete" at bounding box center [743, 145] width 27 height 12
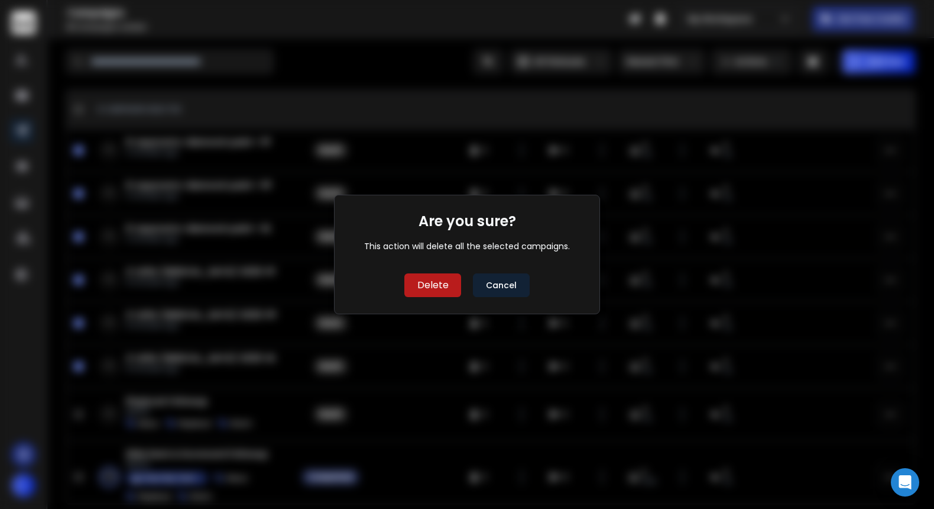
click at [426, 285] on p "delete" at bounding box center [433, 285] width 31 height 14
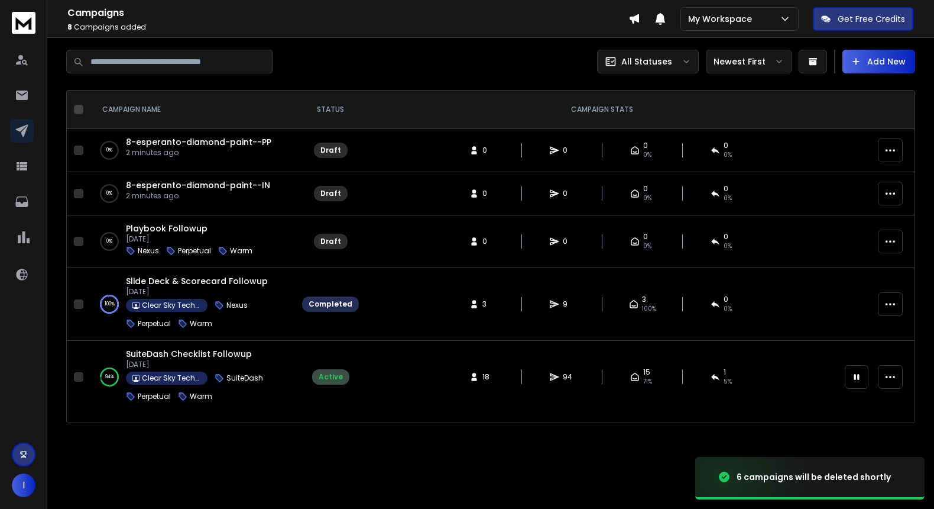
click at [80, 191] on button "button" at bounding box center [78, 193] width 9 height 9
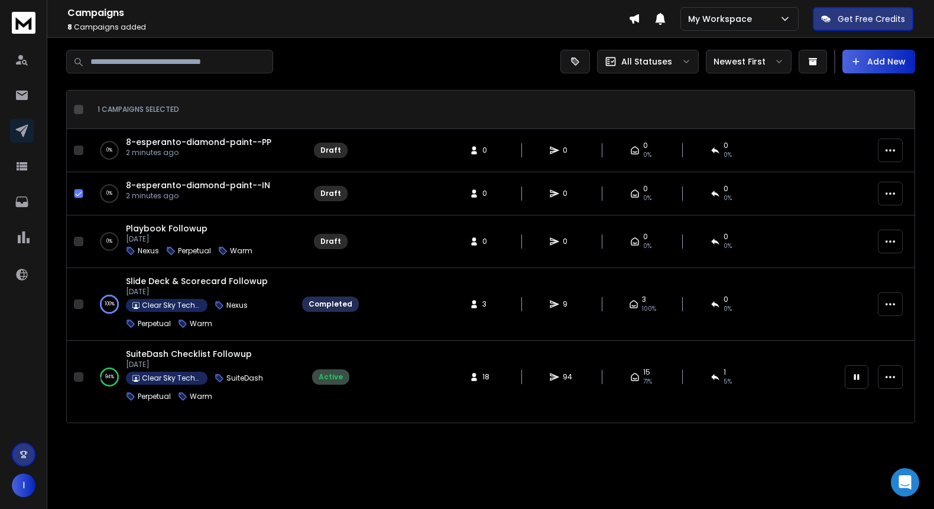
click at [81, 148] on button "button" at bounding box center [78, 149] width 9 height 9
click at [757, 62] on button "Actions" at bounding box center [752, 62] width 80 height 24
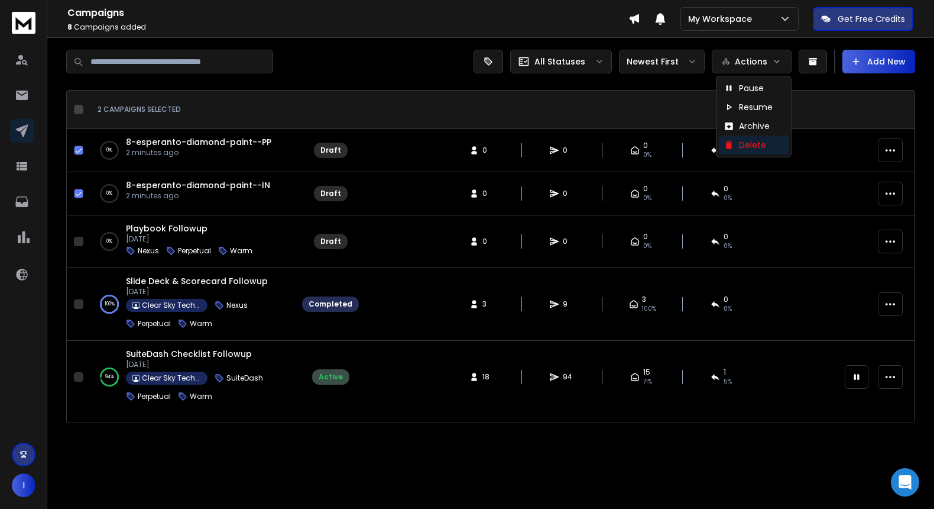
click at [732, 145] on icon at bounding box center [729, 145] width 11 height 11
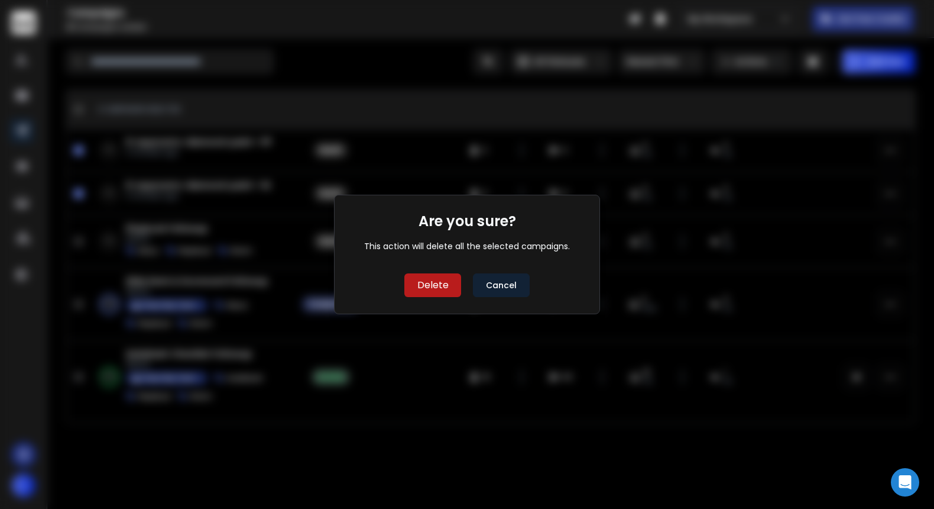
click at [442, 287] on p "delete" at bounding box center [433, 285] width 31 height 14
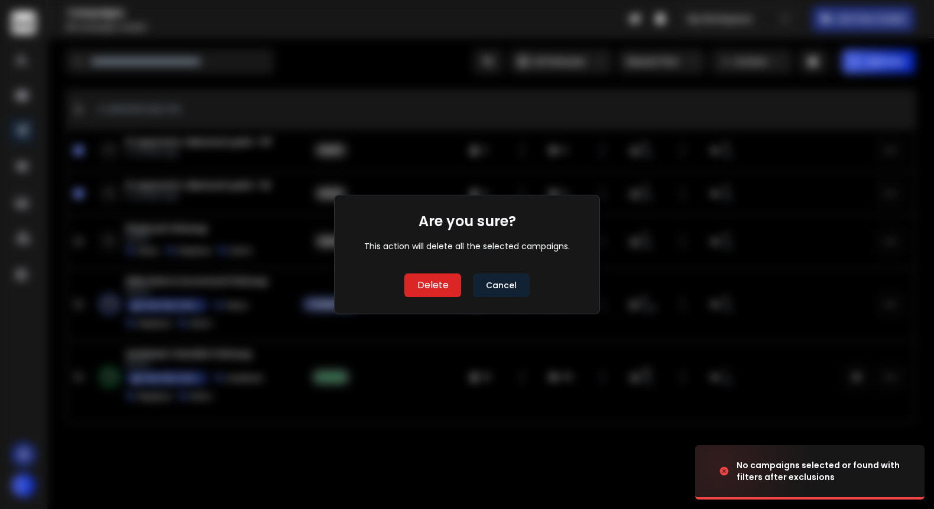
click at [509, 283] on button "Cancel" at bounding box center [501, 285] width 57 height 24
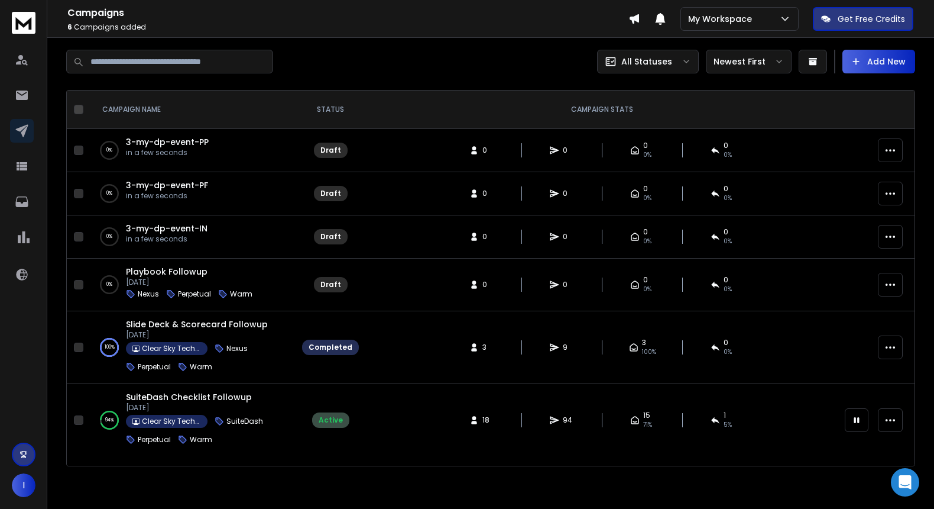
click at [180, 230] on span "3-my-dp-event-IN" at bounding box center [167, 228] width 82 height 12
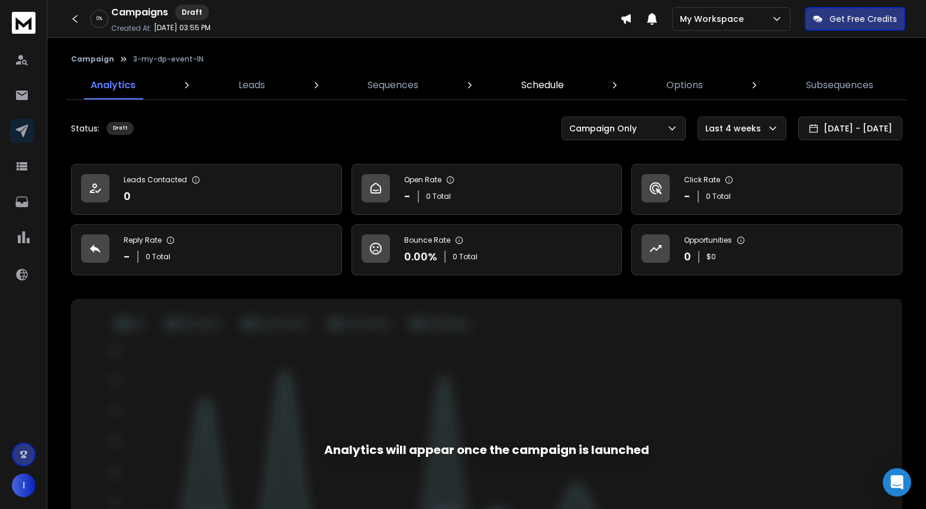
click at [538, 79] on p "Schedule" at bounding box center [542, 85] width 43 height 14
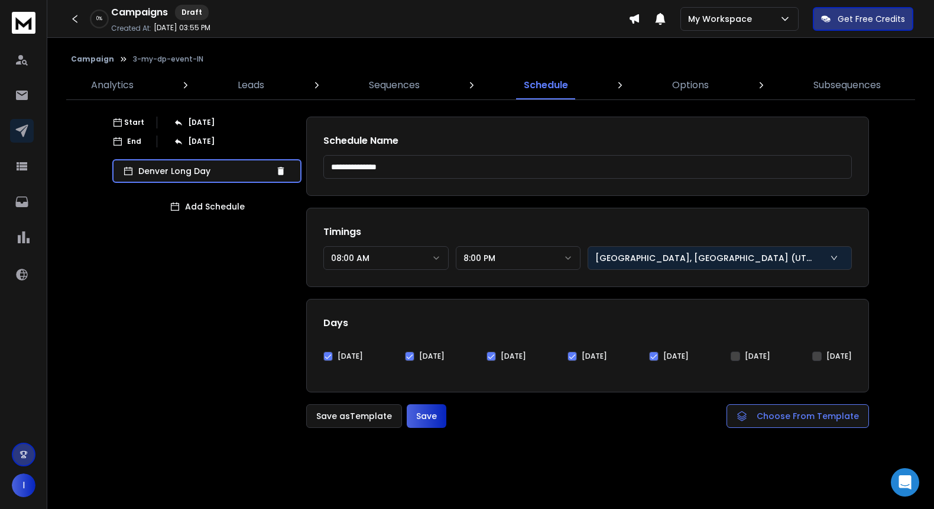
click at [810, 256] on div "[GEOGRAPHIC_DATA], [GEOGRAPHIC_DATA] (UTC-11:00)" at bounding box center [708, 258] width 224 height 12
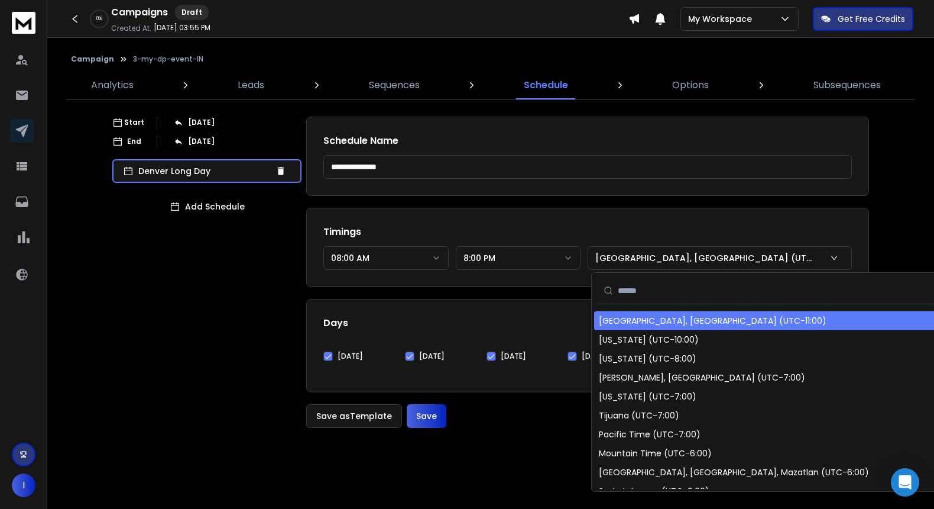
click at [200, 348] on div "**********" at bounding box center [490, 272] width 757 height 311
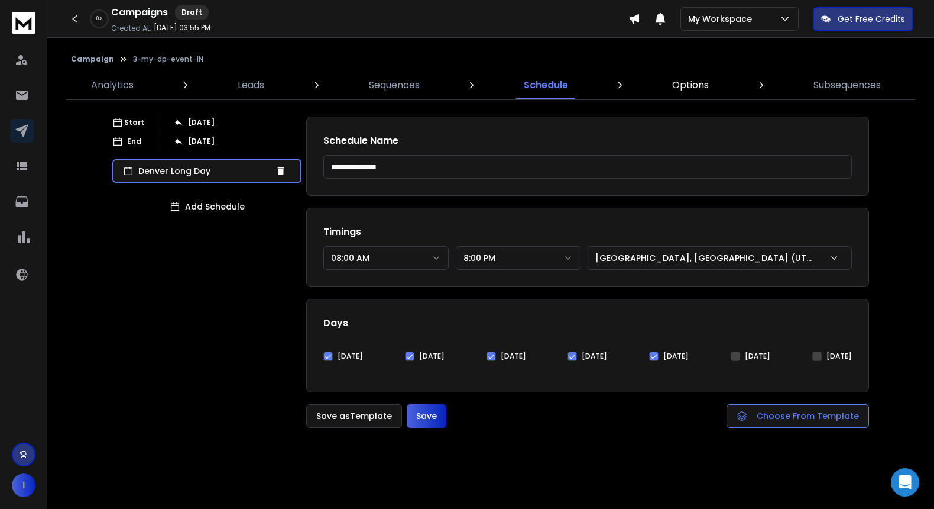
click at [685, 85] on p "Options" at bounding box center [690, 85] width 37 height 14
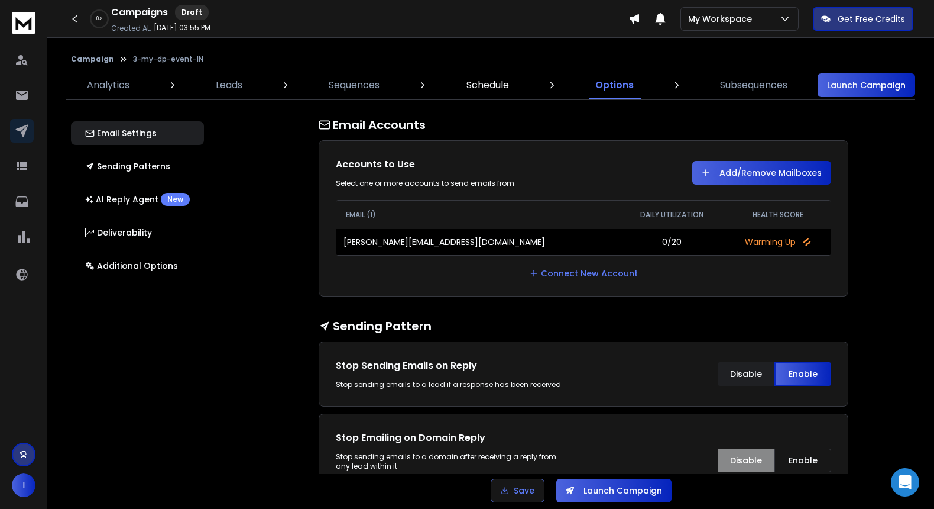
click at [480, 81] on p "Schedule" at bounding box center [488, 85] width 43 height 14
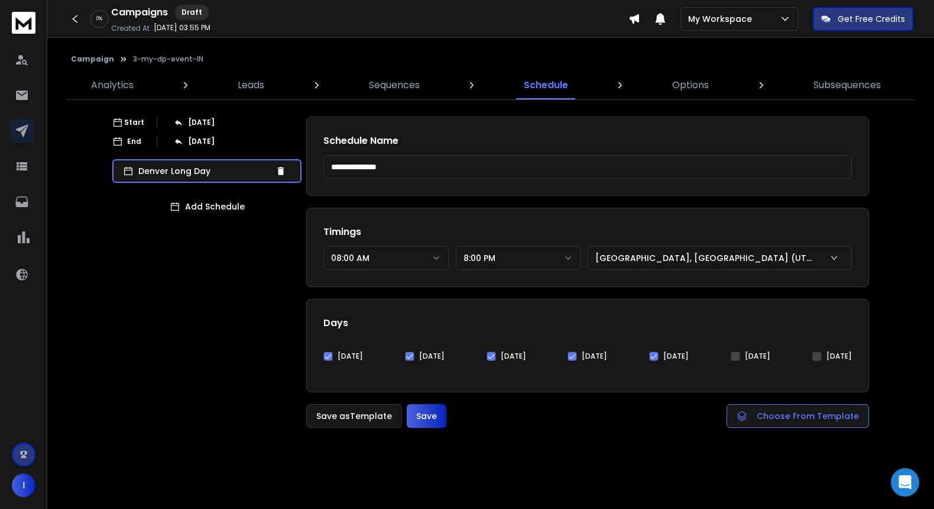
drag, startPoint x: 493, startPoint y: 81, endPoint x: 452, endPoint y: 82, distance: 40.8
drag, startPoint x: 452, startPoint y: 82, endPoint x: 244, endPoint y: 341, distance: 332.8
click at [244, 341] on div "**********" at bounding box center [490, 272] width 757 height 311
drag, startPoint x: 156, startPoint y: 394, endPoint x: 206, endPoint y: 211, distance: 190.8
click at [156, 394] on div "**********" at bounding box center [490, 272] width 757 height 311
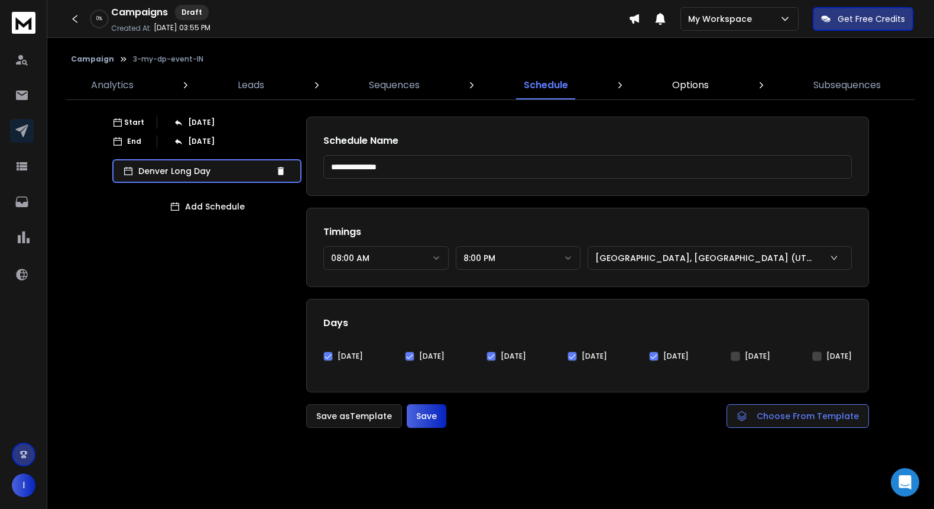
click at [699, 83] on p "Options" at bounding box center [690, 85] width 37 height 14
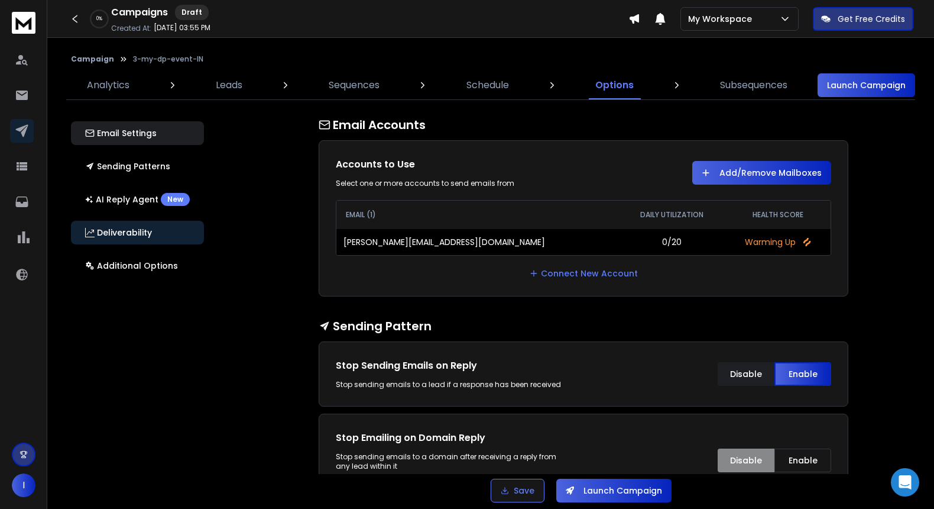
click at [97, 223] on button "Deliverability" at bounding box center [137, 233] width 133 height 24
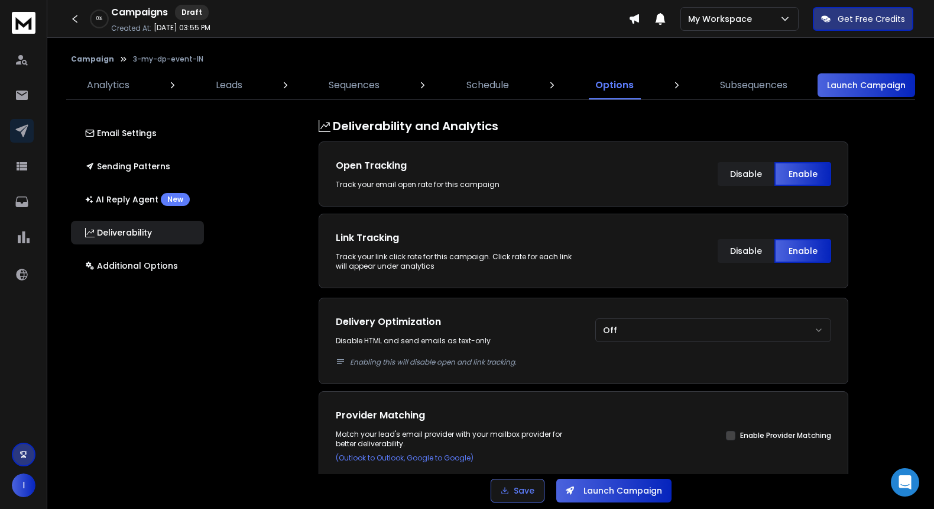
scroll to position [1156, 0]
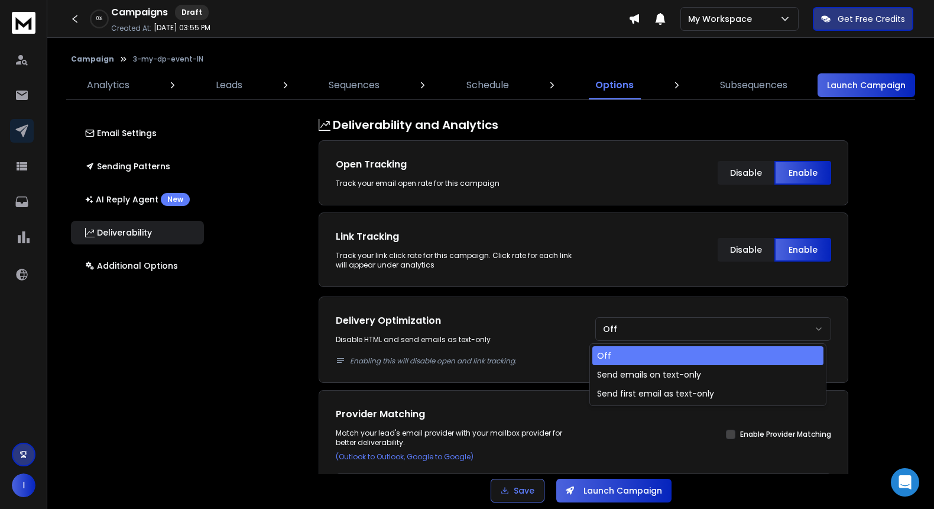
click at [781, 331] on button "Off" at bounding box center [714, 329] width 236 height 24
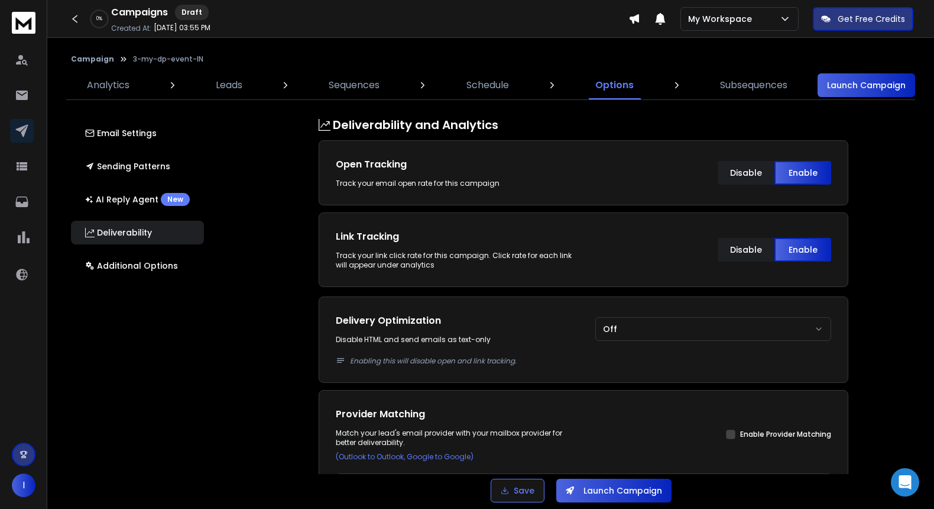
click at [241, 368] on div "Email Accounts Accounts to Use Select one or more accounts to send emails from …" at bounding box center [591, 295] width 736 height 357
click at [219, 387] on div "Email Settings Sending Patterns AI Reply Agent New Deliverability Additional Op…" at bounding box center [515, 295] width 888 height 357
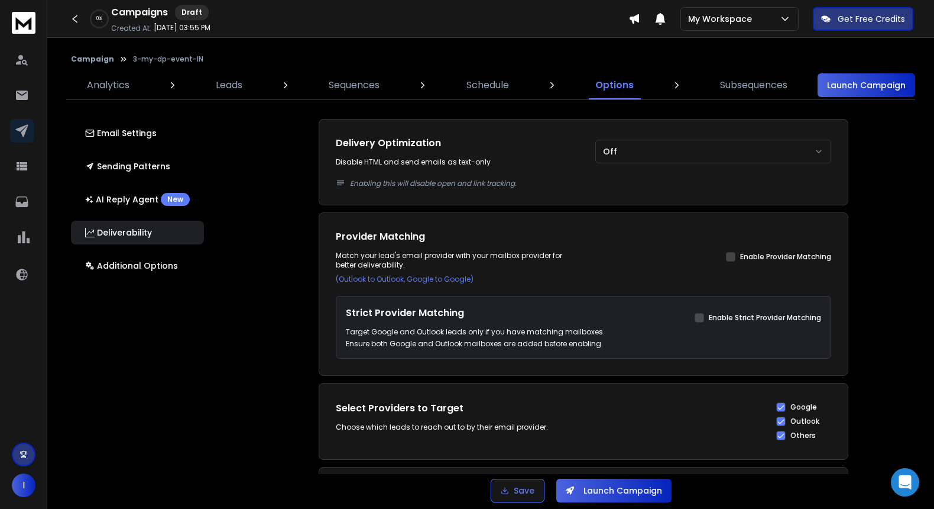
scroll to position [1393, 0]
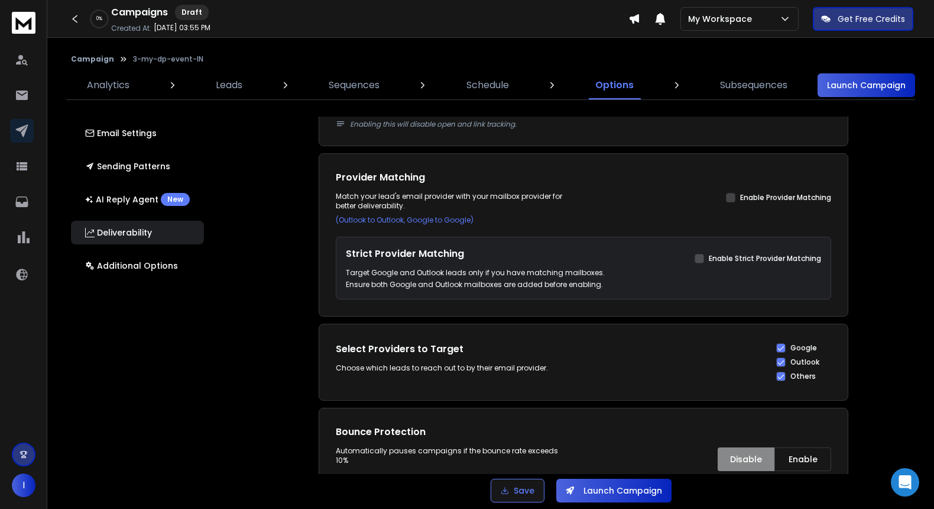
click at [234, 360] on div "Email Accounts Accounts to Use Select one or more accounts to send emails from …" at bounding box center [591, 295] width 736 height 357
